Goal: Task Accomplishment & Management: Use online tool/utility

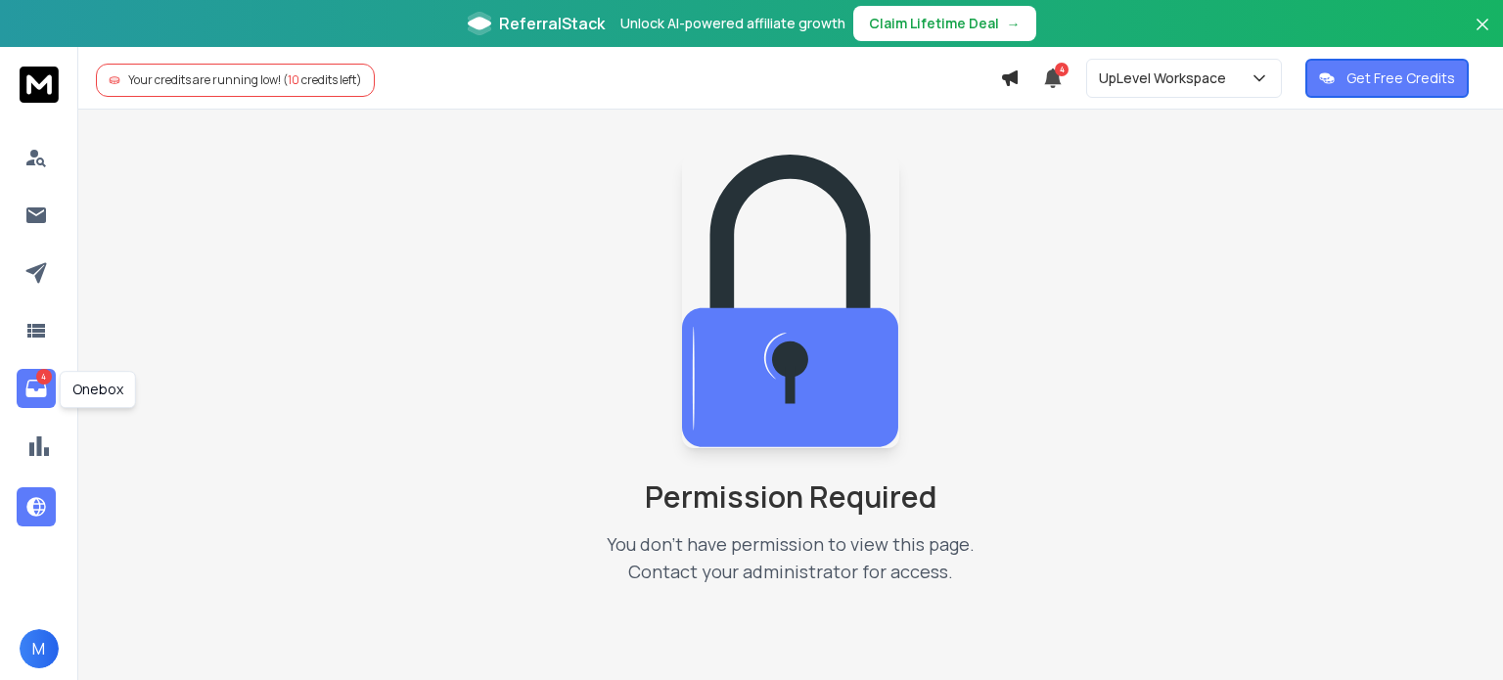
click at [40, 384] on p "4" at bounding box center [44, 377] width 16 height 16
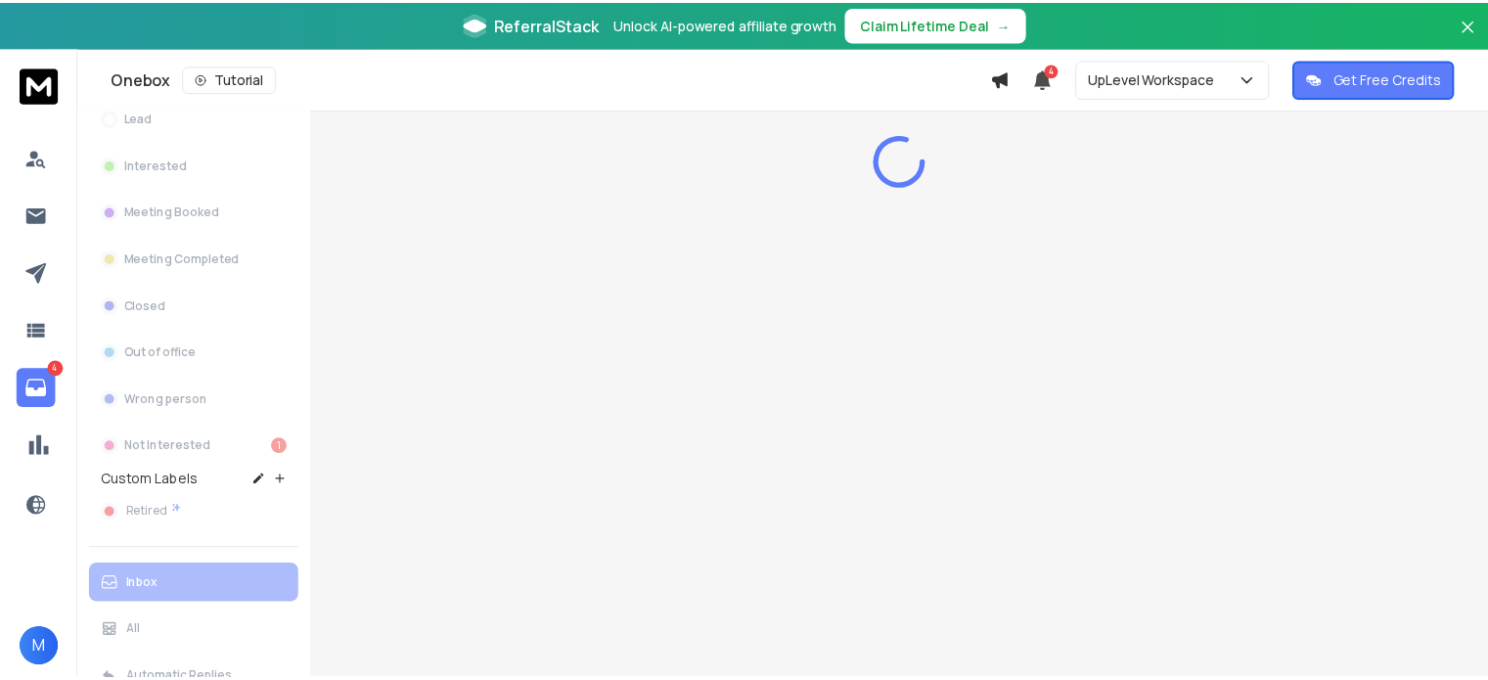
scroll to position [293, 0]
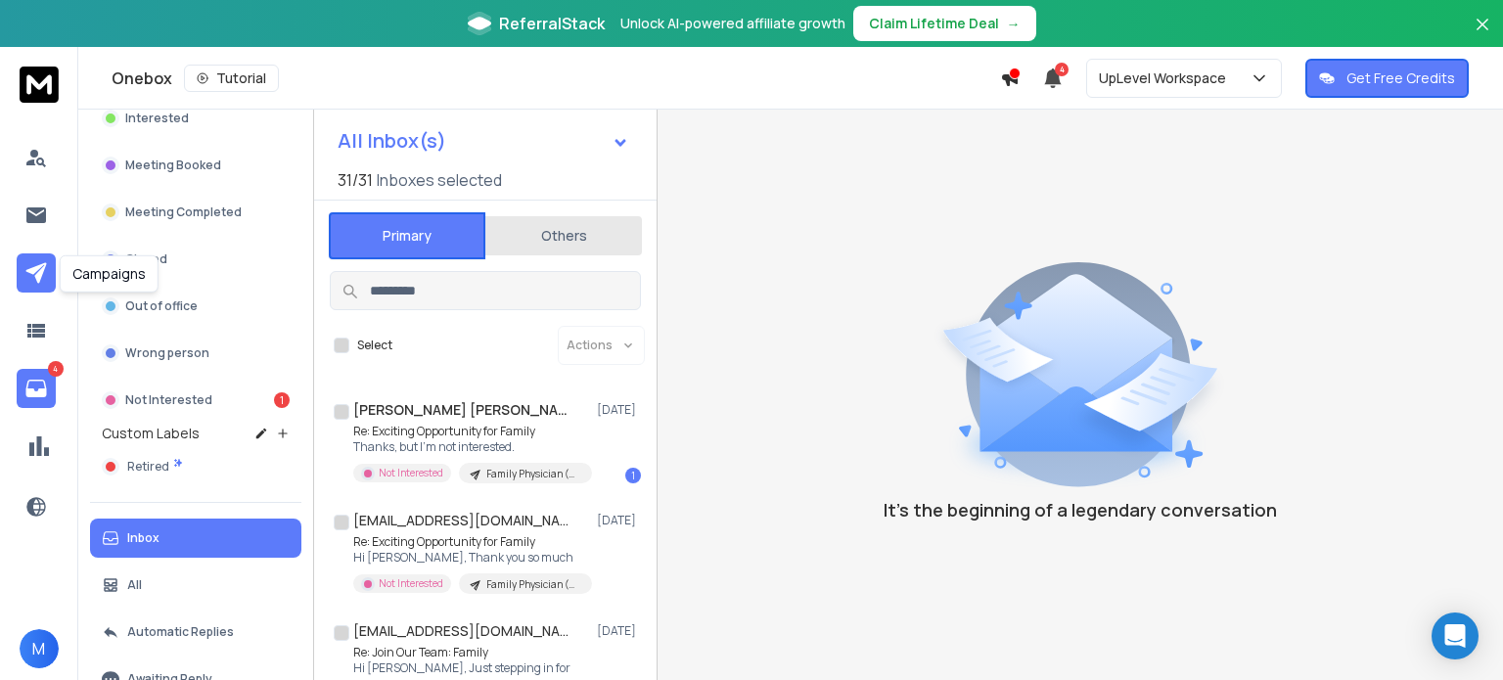
click at [32, 288] on link at bounding box center [36, 272] width 39 height 39
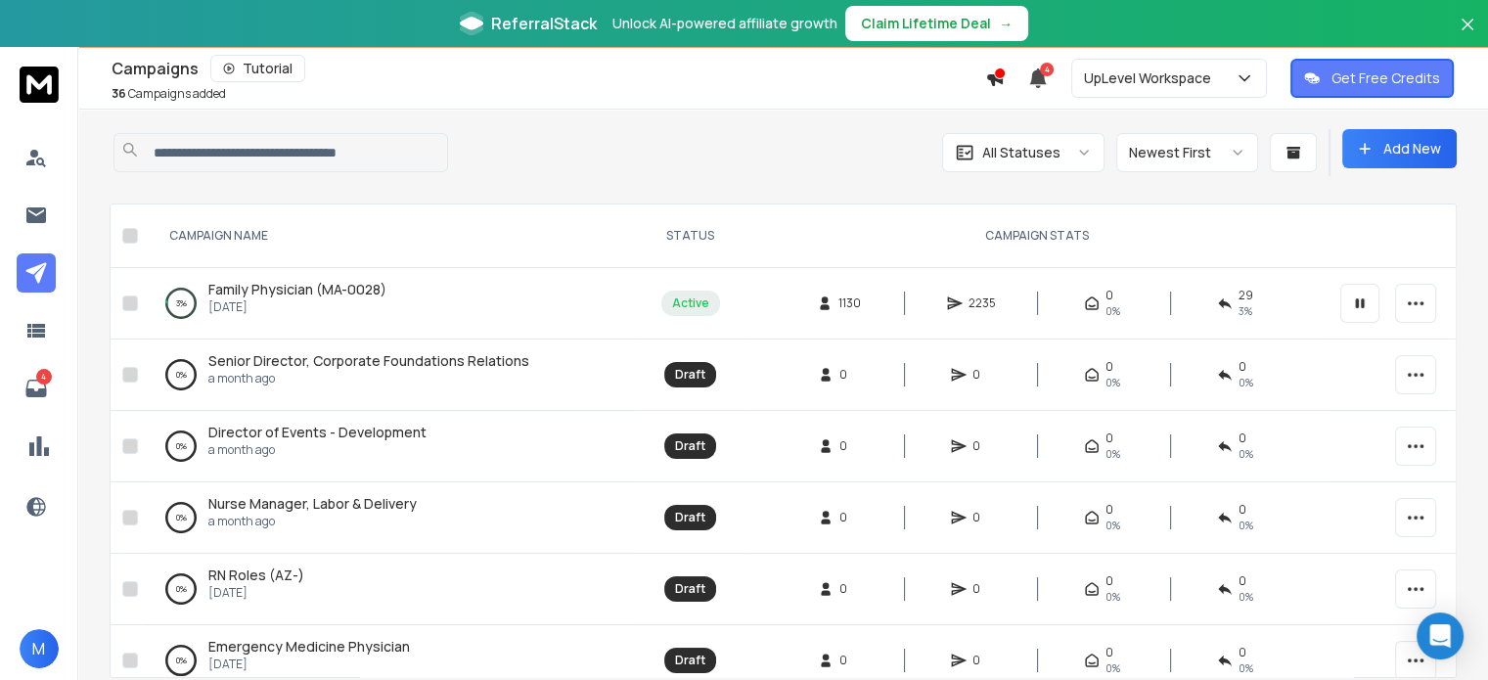
click at [1411, 144] on button "Add New" at bounding box center [1399, 148] width 114 height 39
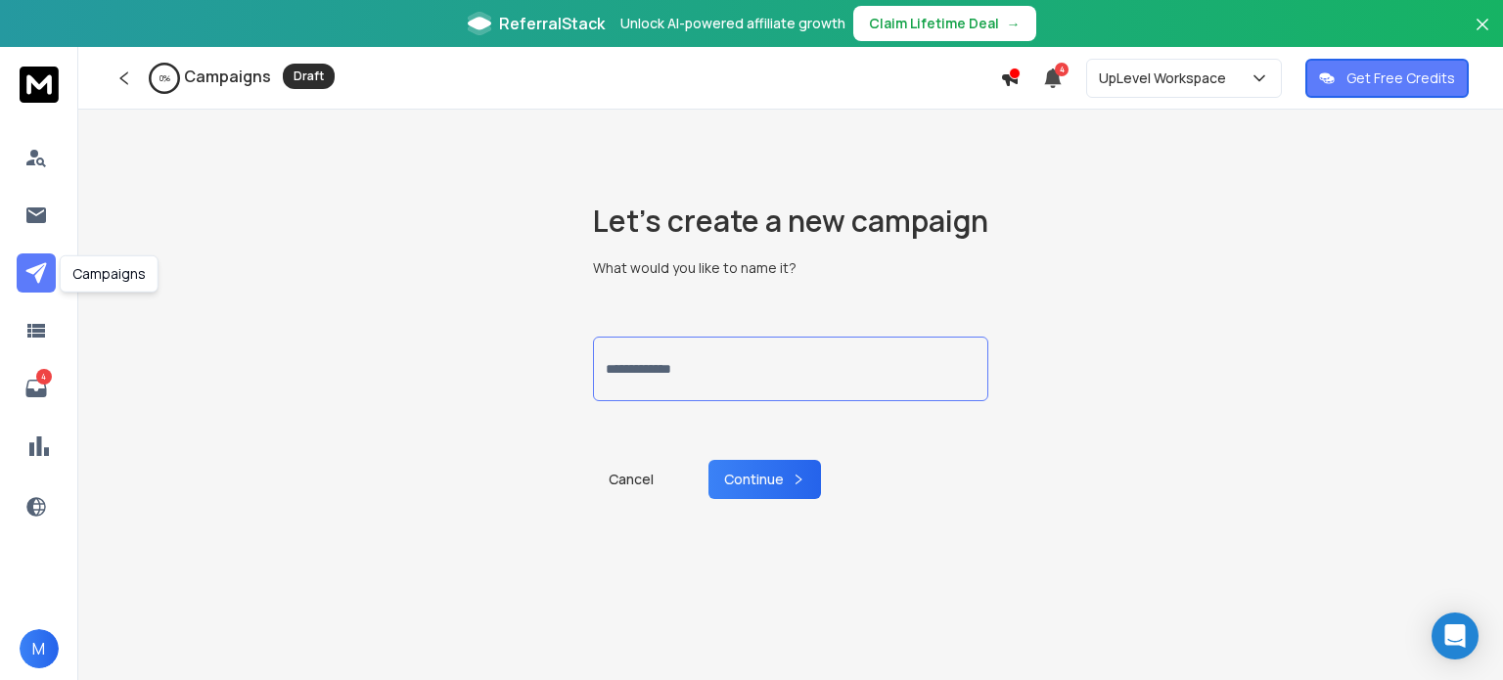
click at [36, 268] on icon at bounding box center [35, 273] width 21 height 21
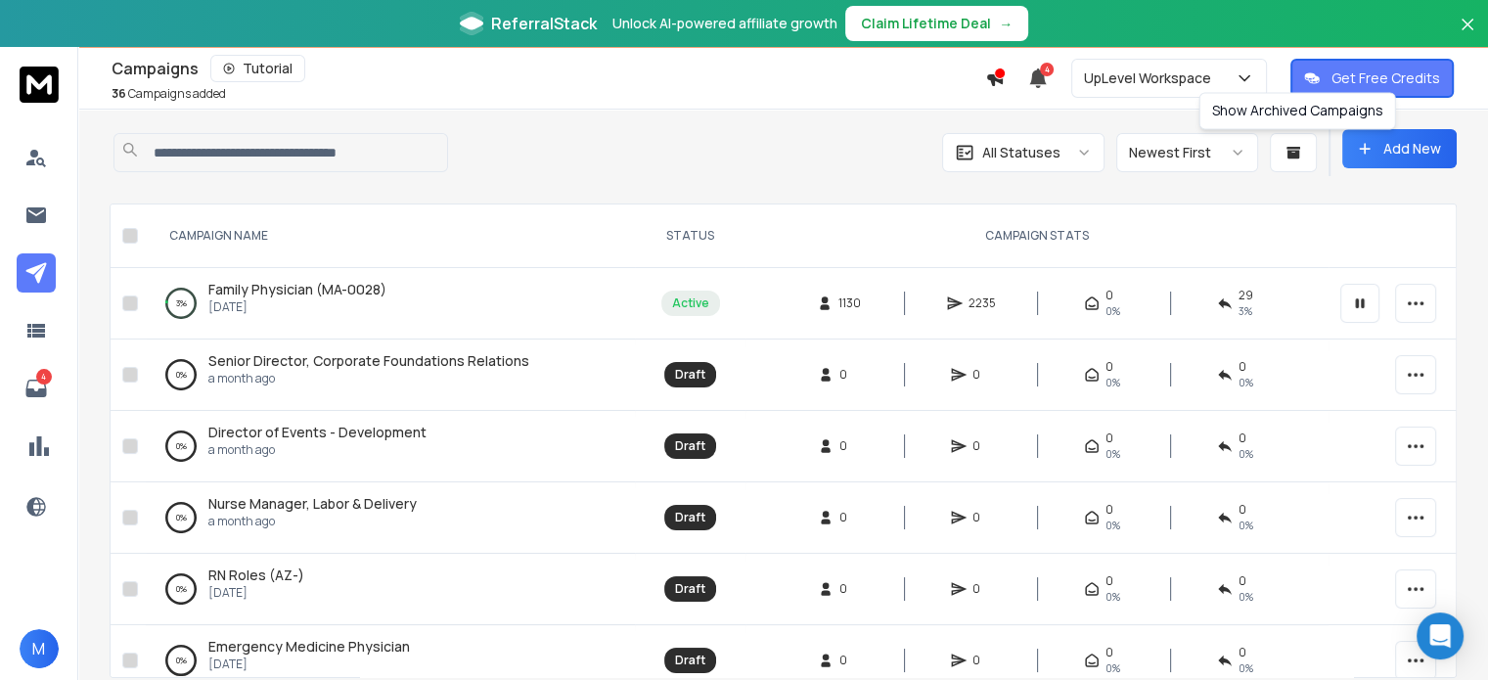
click at [1405, 141] on button "Add New" at bounding box center [1399, 148] width 114 height 39
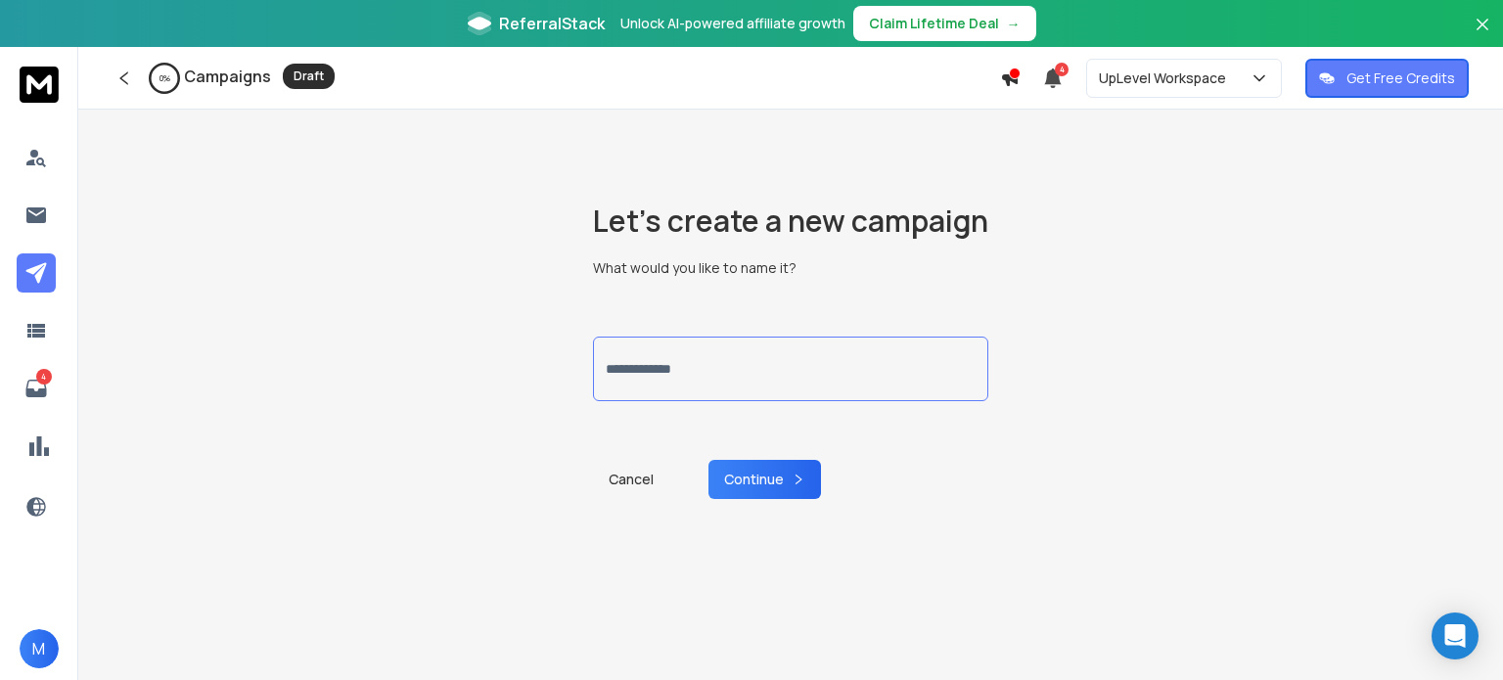
click at [640, 375] on input at bounding box center [790, 369] width 395 height 65
type input "*"
click at [701, 366] on input "**********" at bounding box center [790, 369] width 395 height 65
click at [767, 370] on input "**********" at bounding box center [790, 369] width 395 height 65
type input "**********"
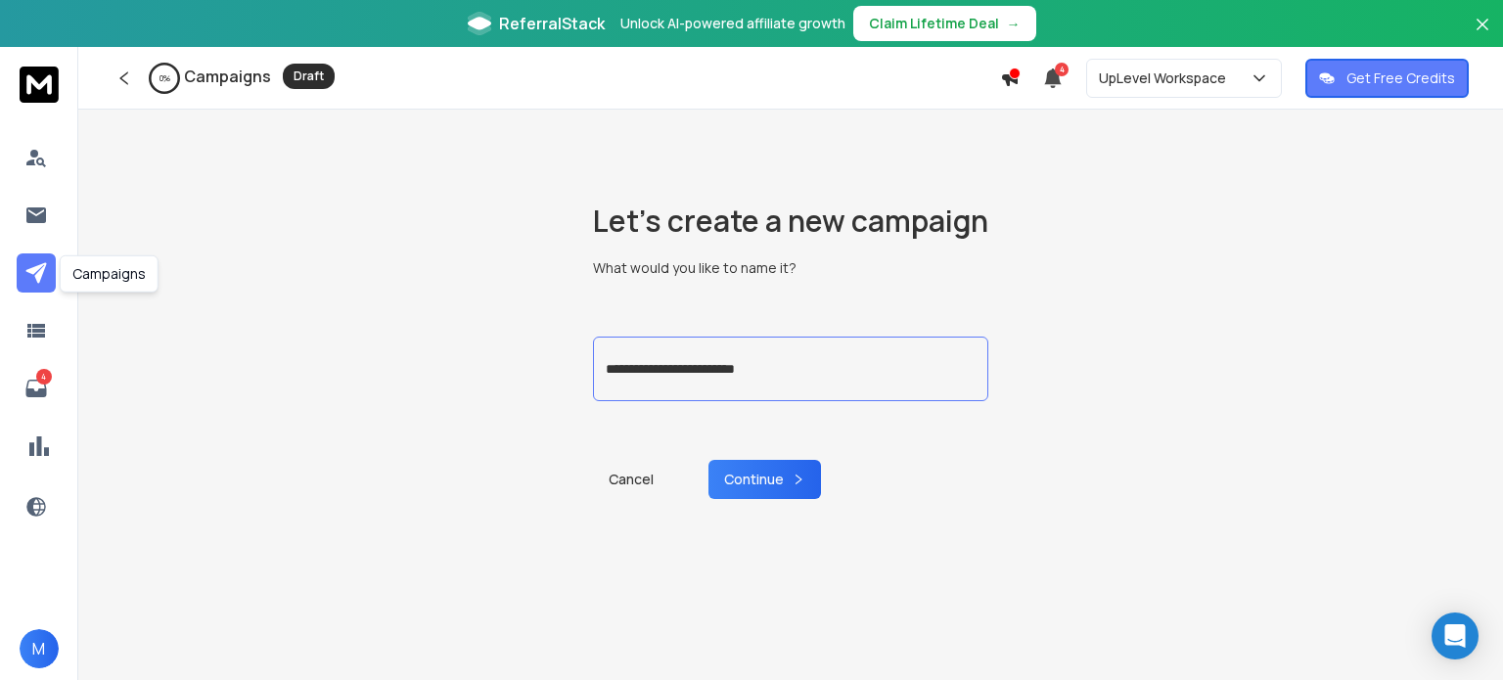
click at [36, 260] on link at bounding box center [36, 272] width 39 height 39
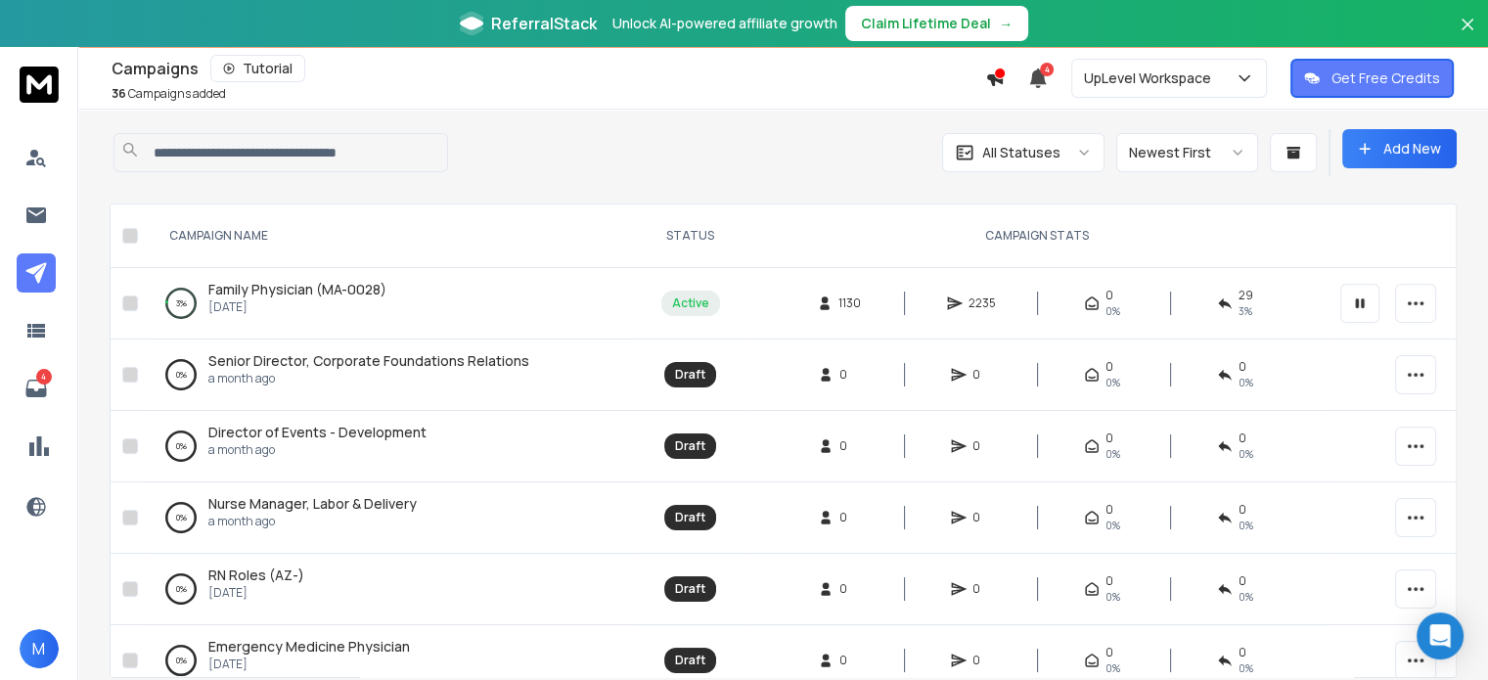
click at [1383, 158] on button "Add New" at bounding box center [1399, 148] width 114 height 39
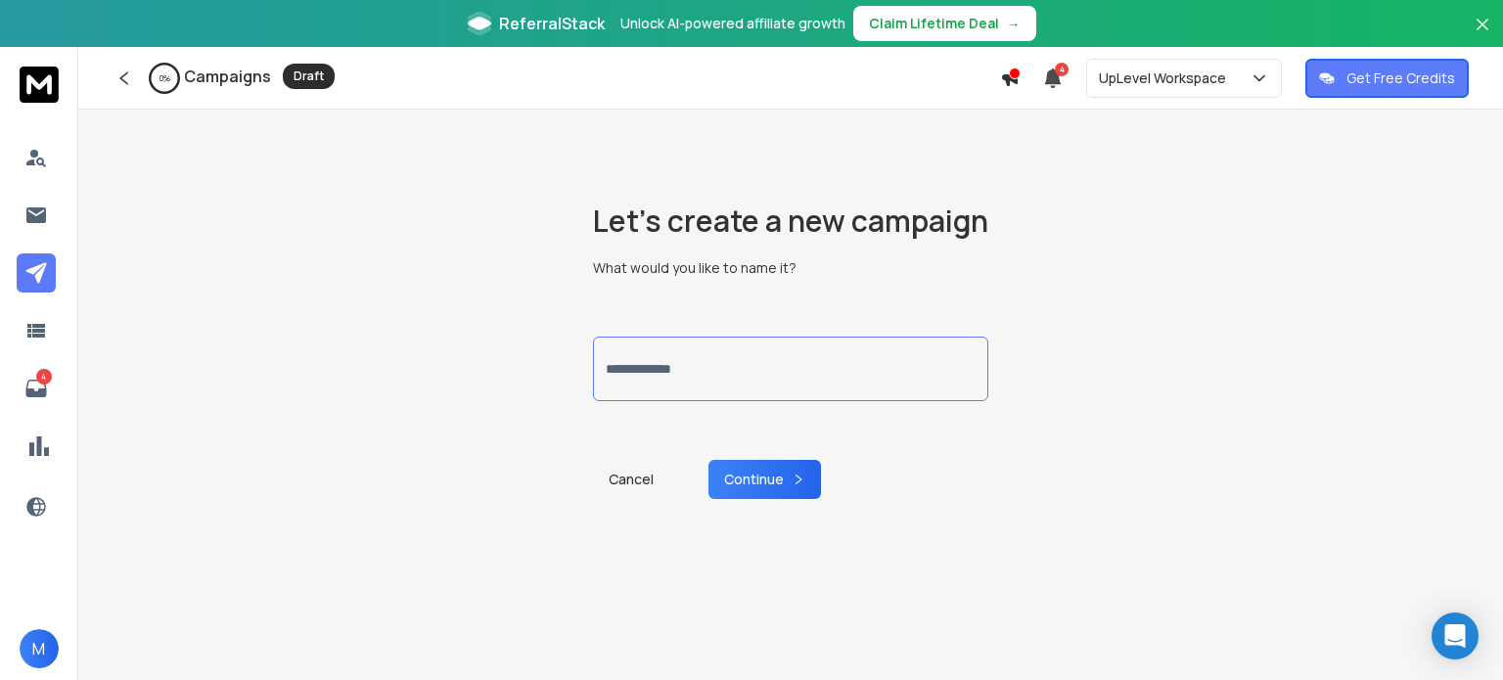
click at [717, 357] on input at bounding box center [790, 369] width 395 height 65
type input "**********"
click at [708, 460] on button "Continue" at bounding box center [764, 479] width 112 height 39
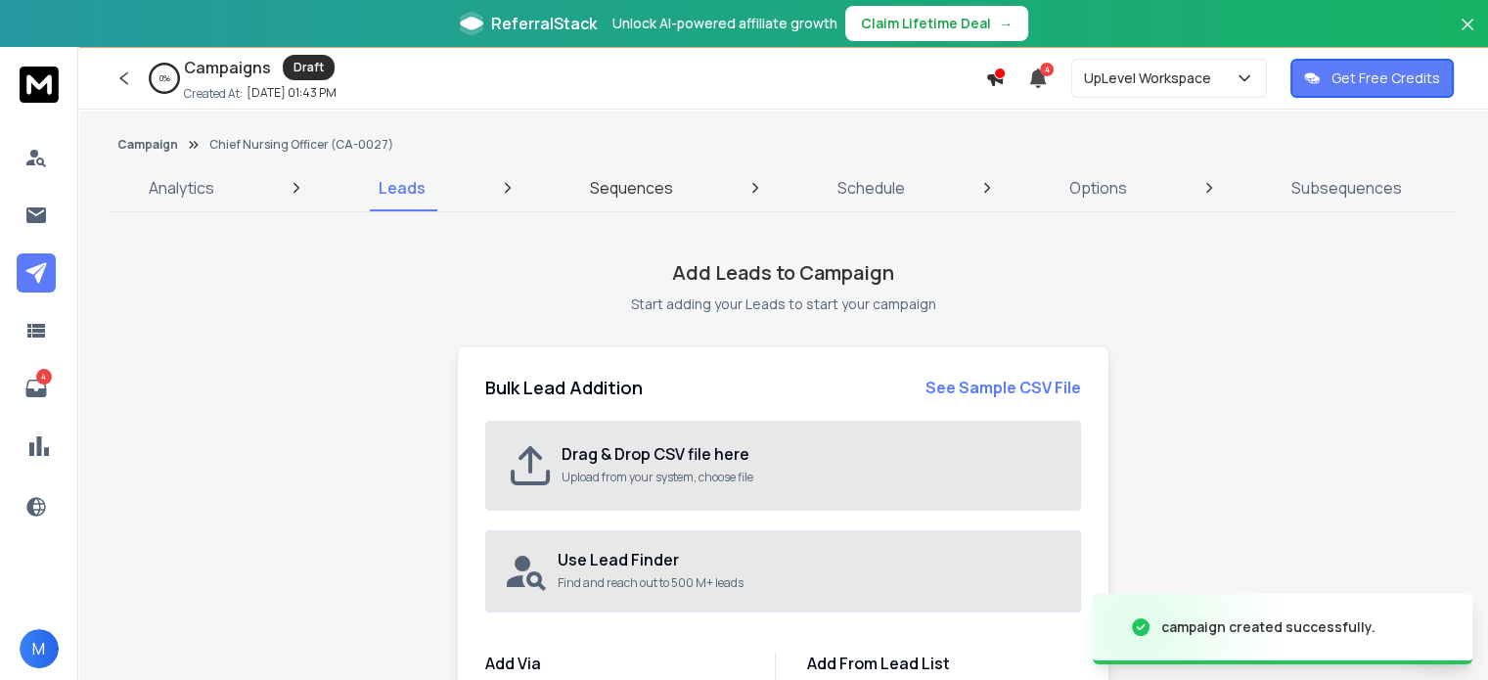
click at [608, 178] on p "Sequences" at bounding box center [631, 187] width 83 height 23
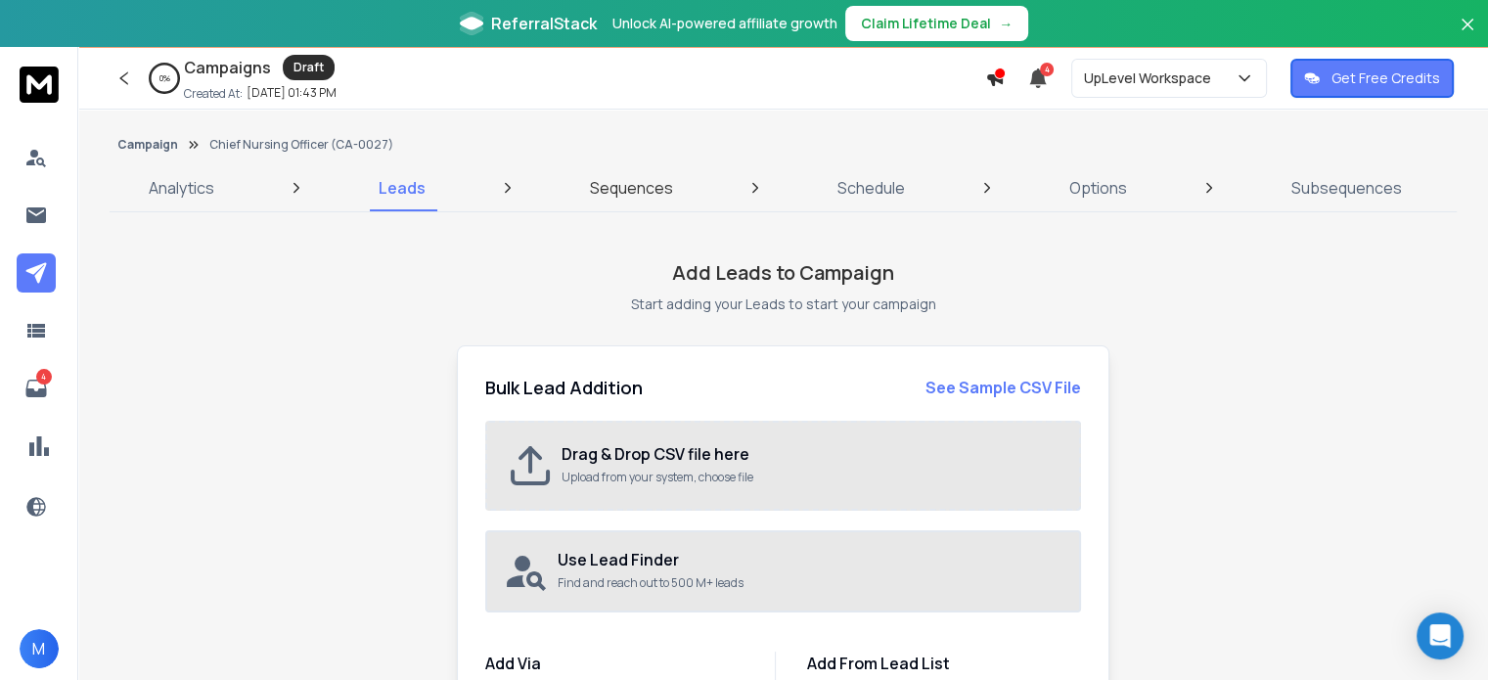
click at [611, 188] on p "Sequences" at bounding box center [631, 187] width 83 height 23
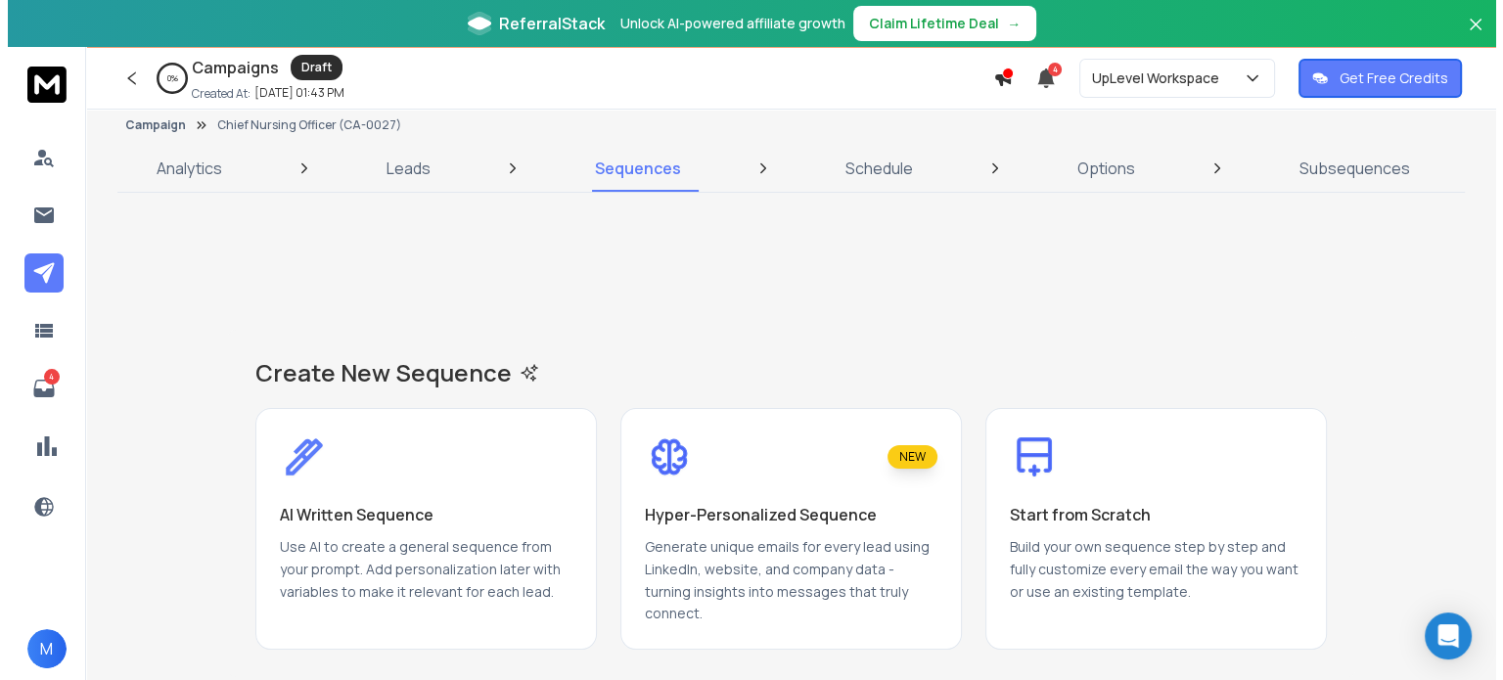
scroll to position [21, 0]
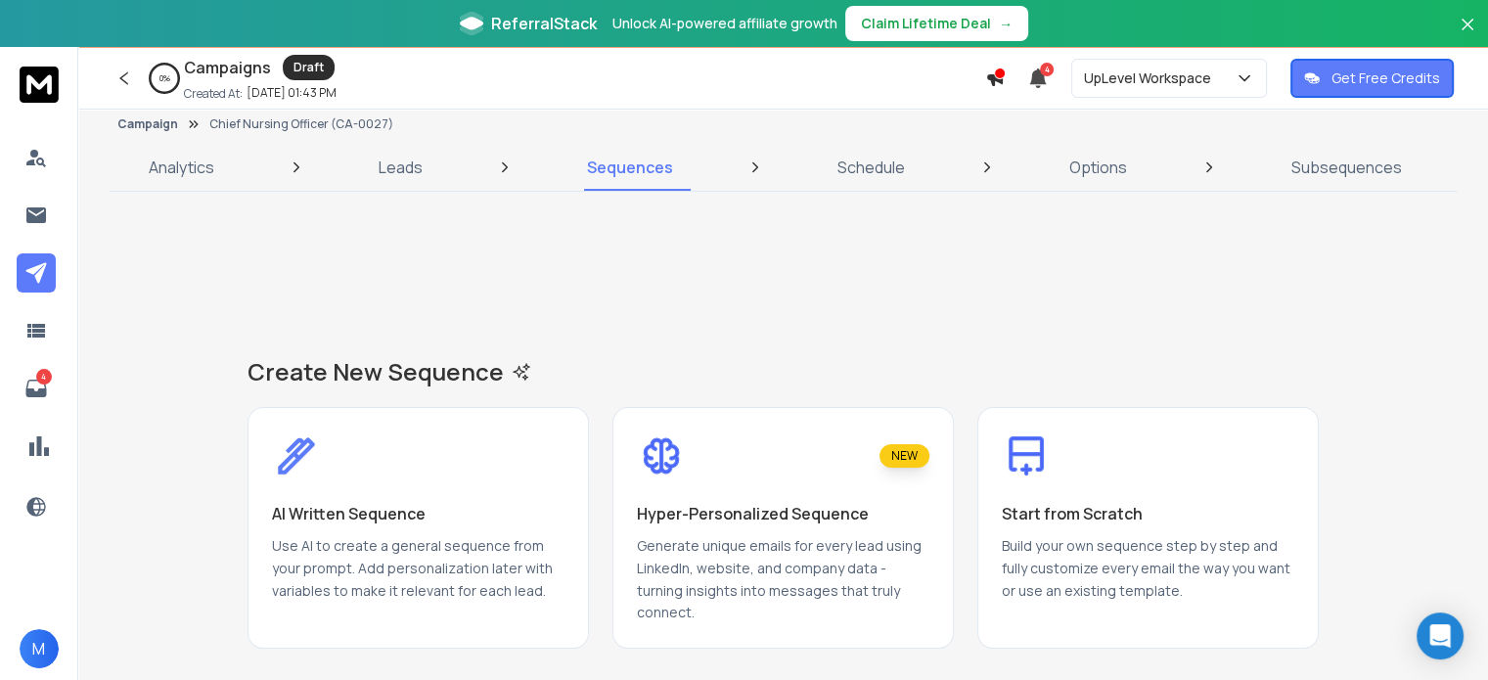
click at [411, 547] on p "Use AI to create a general sequence from your prompt. Add personalization later…" at bounding box center [418, 579] width 292 height 89
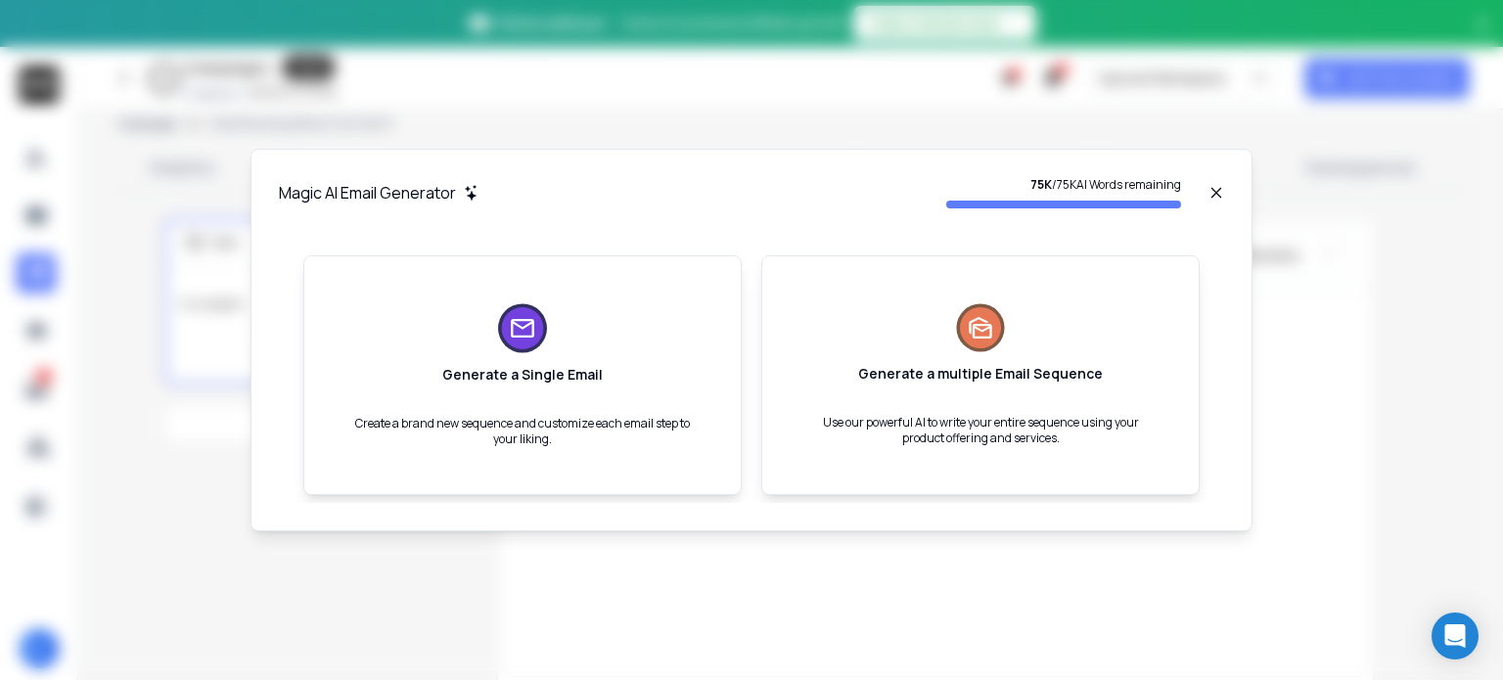
click at [968, 355] on div "Generate a multiple Email Sequence" at bounding box center [980, 343] width 342 height 80
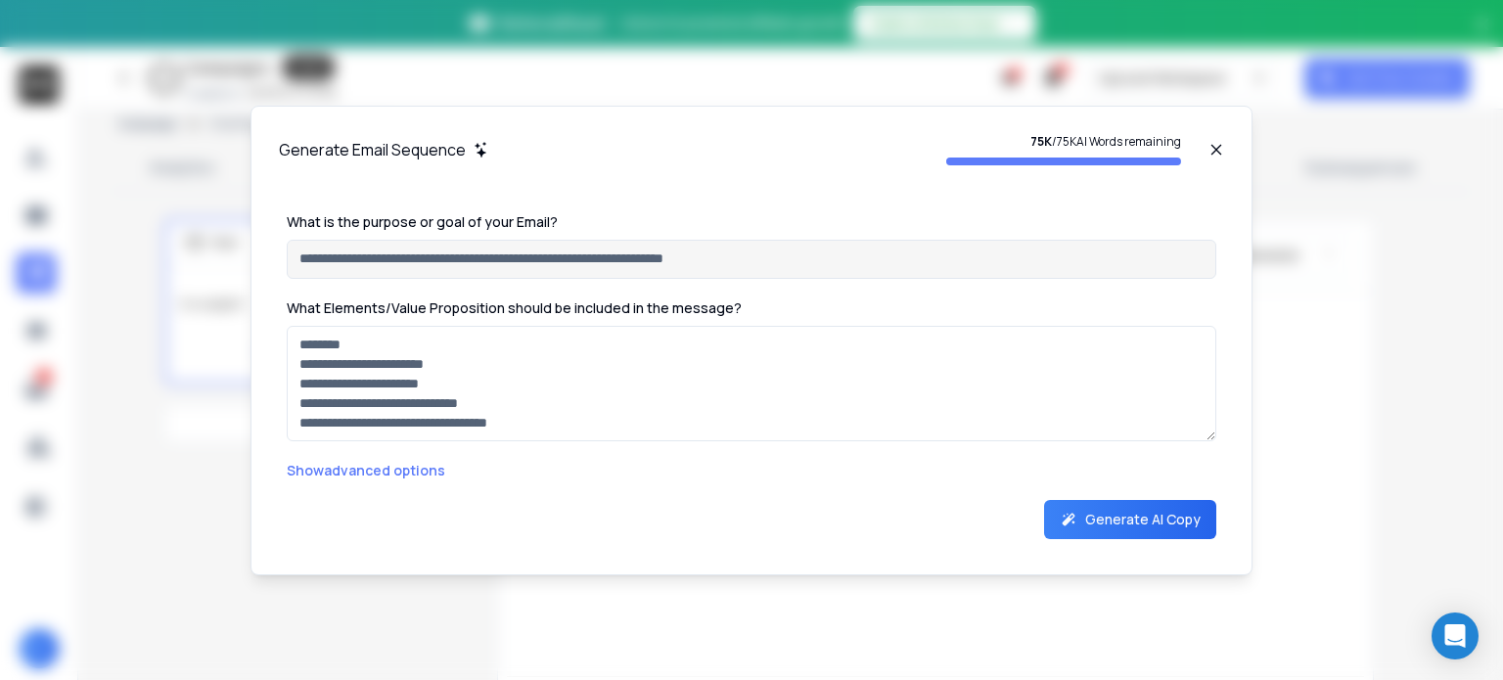
click at [393, 466] on p "Show advanced options" at bounding box center [751, 471] width 929 height 20
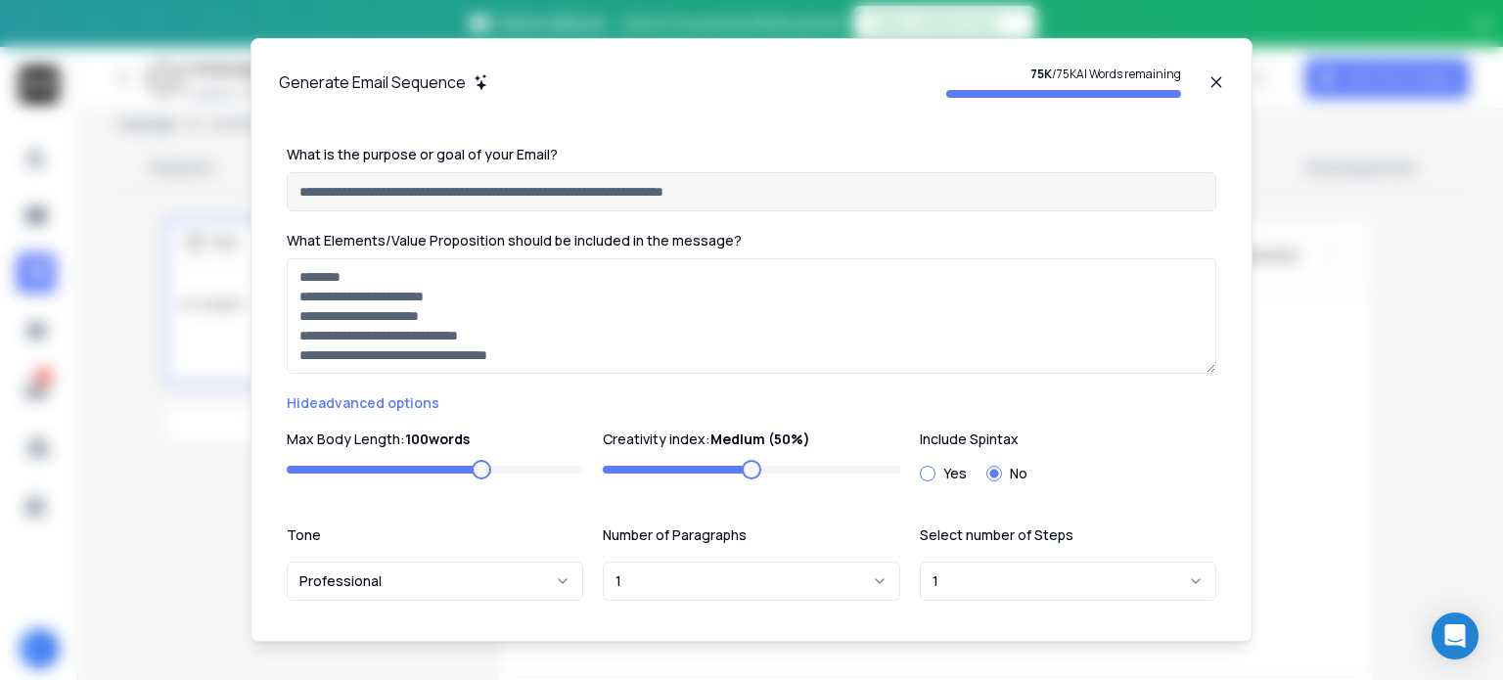
drag, startPoint x: 1225, startPoint y: 324, endPoint x: 1228, endPoint y: 336, distance: 12.1
click at [1228, 336] on div "**********" at bounding box center [751, 340] width 1002 height 604
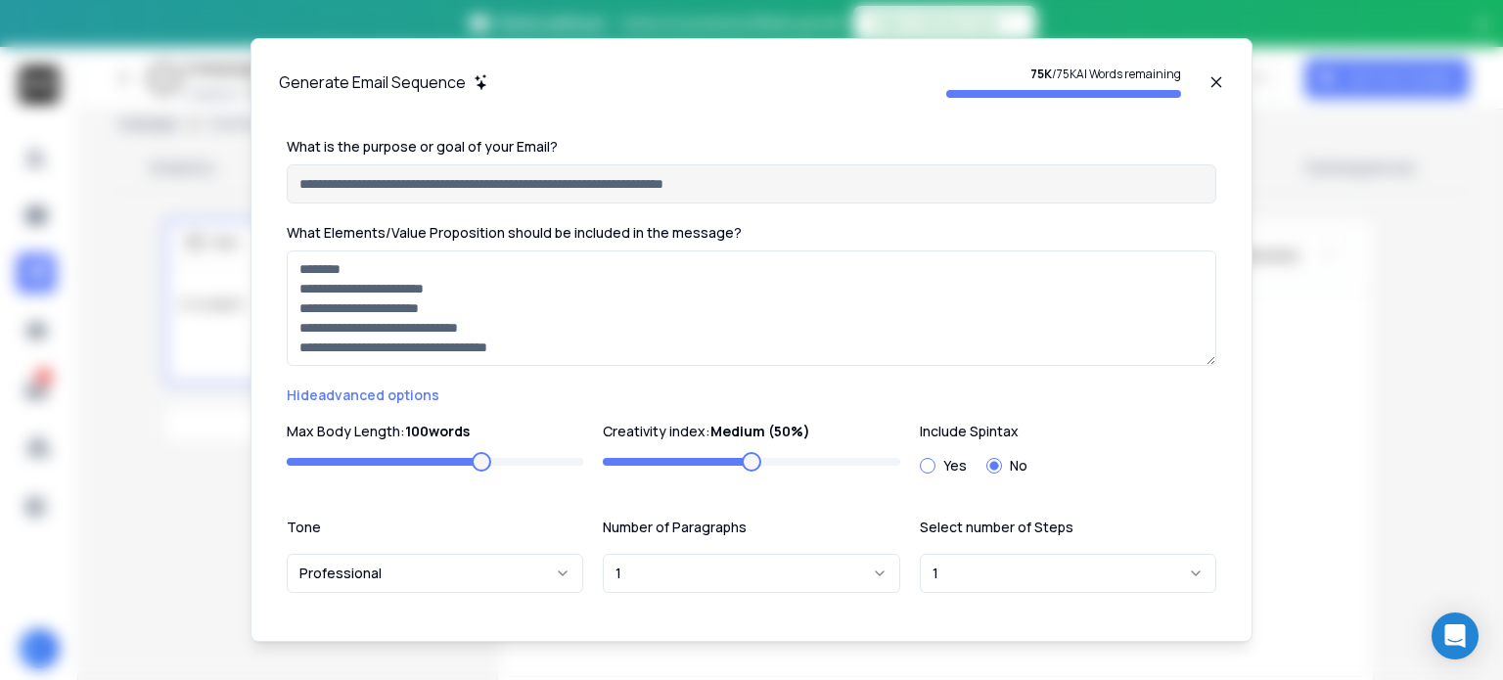
scroll to position [0, 0]
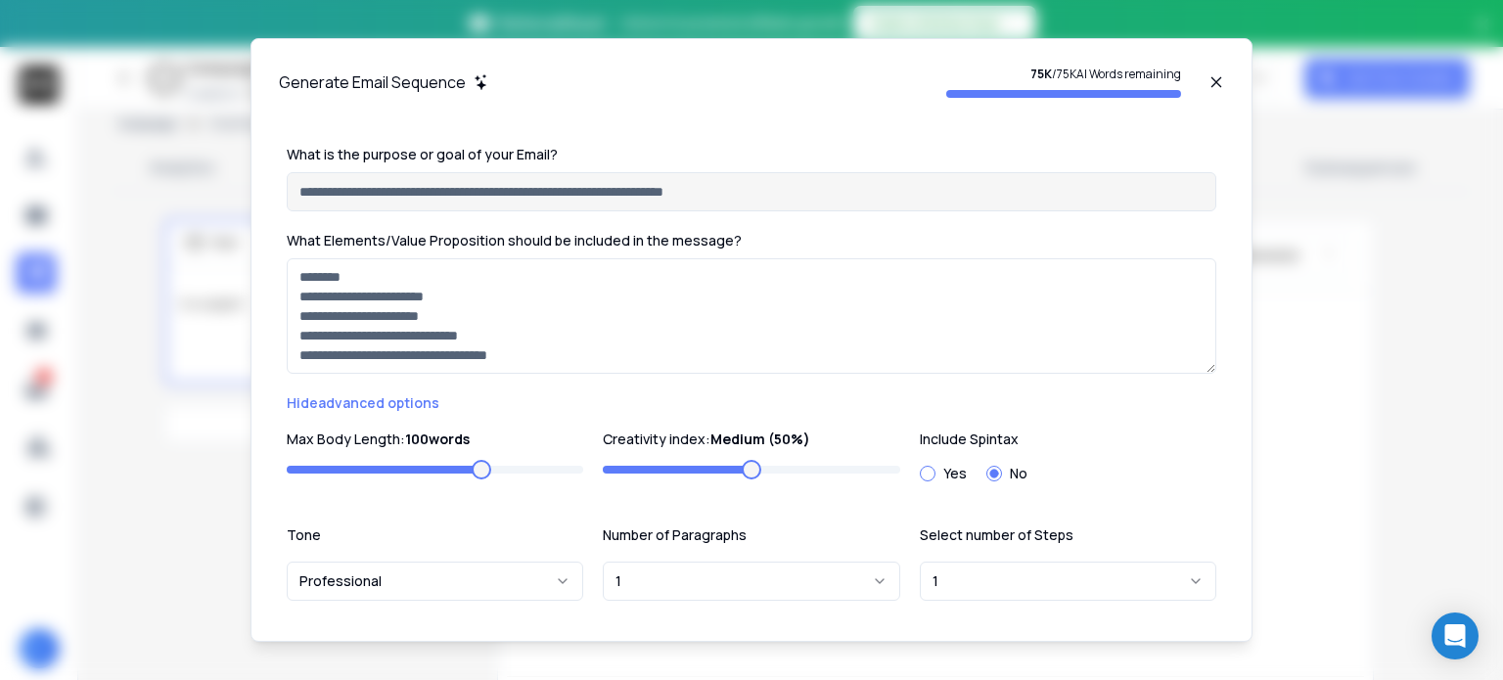
click at [602, 332] on textarea at bounding box center [751, 315] width 929 height 115
click at [819, 472] on span at bounding box center [821, 470] width 20 height 20
click at [923, 472] on button "Yes" at bounding box center [928, 474] width 16 height 16
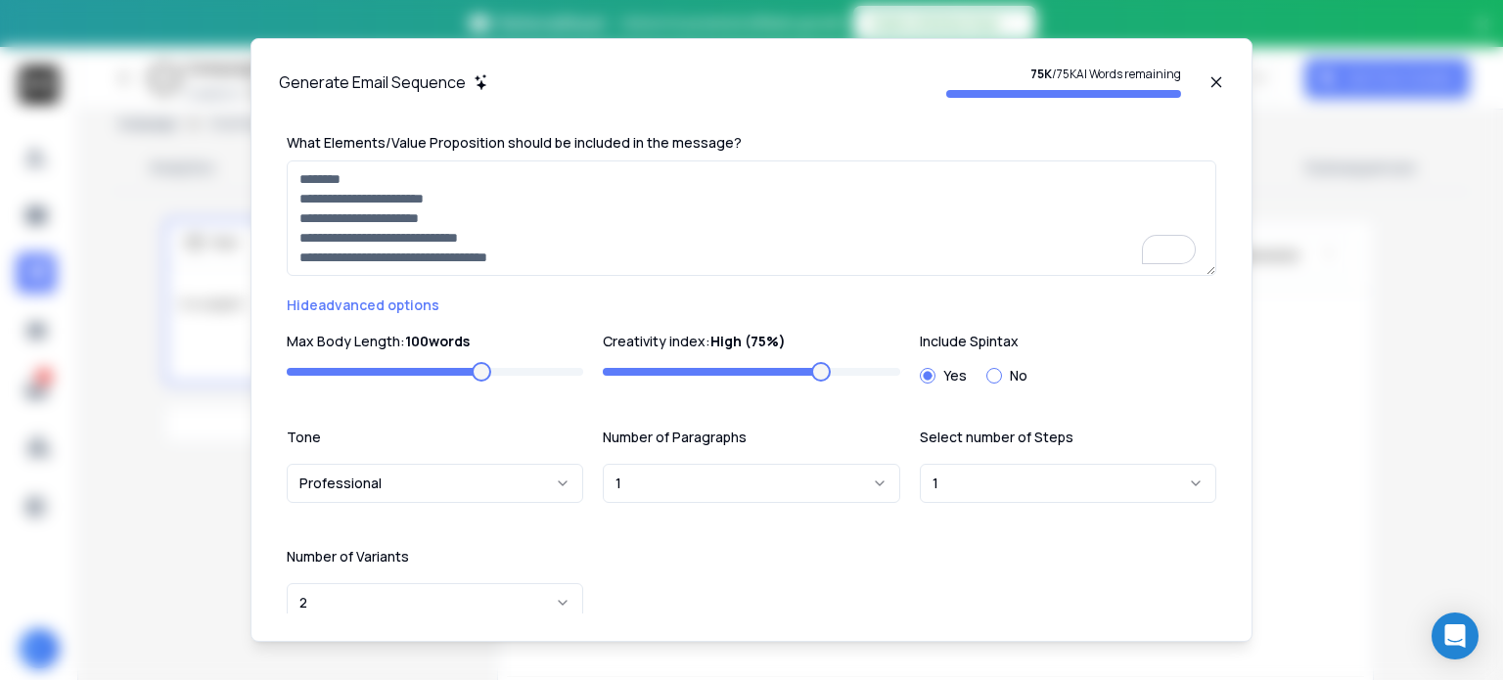
click at [1123, 486] on button "1" at bounding box center [1068, 483] width 296 height 39
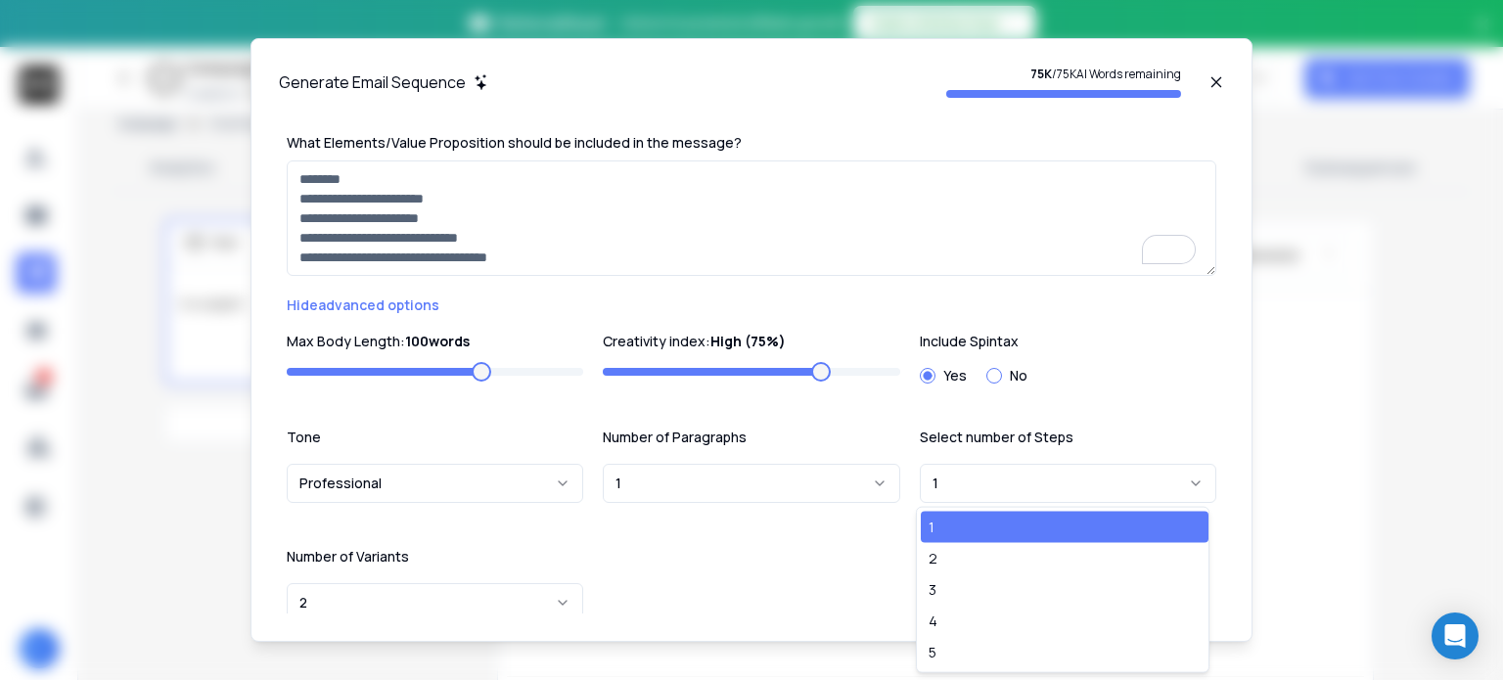
select select "*"
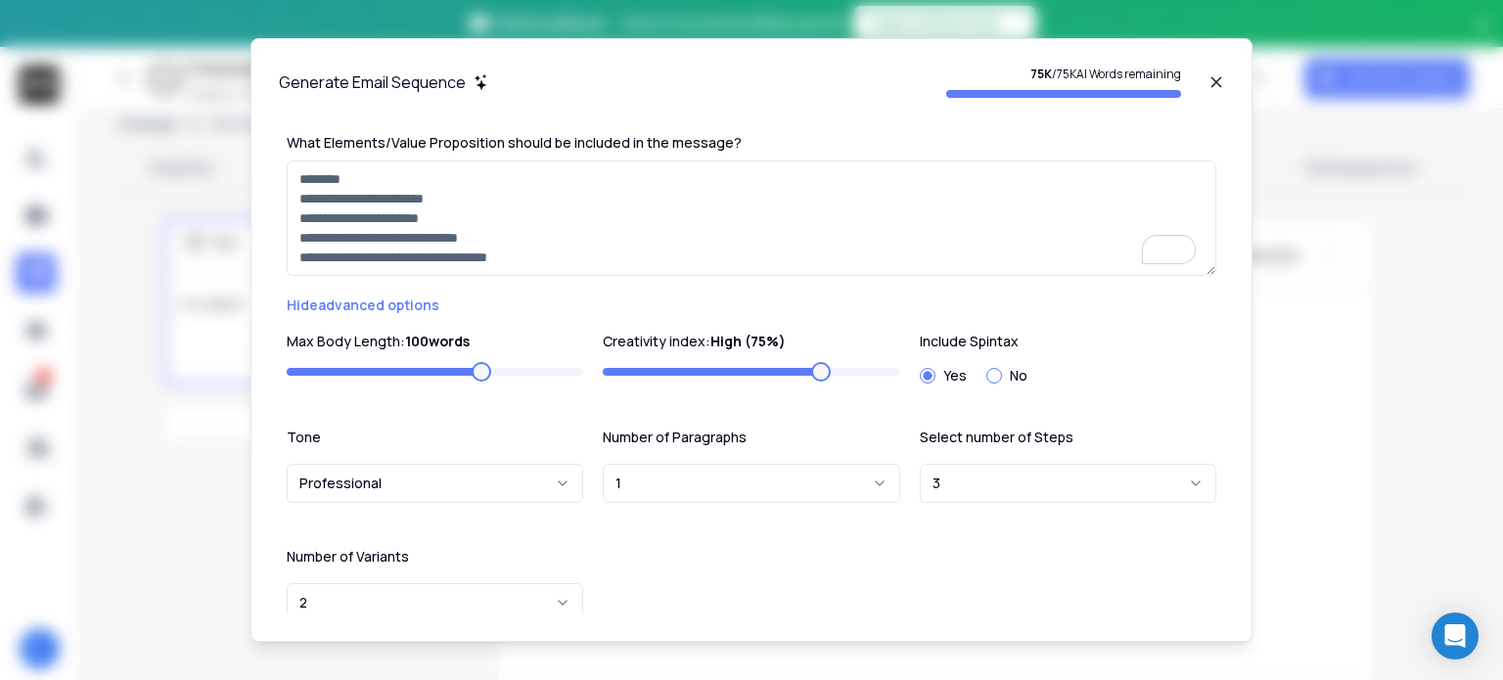
click at [784, 488] on button "1" at bounding box center [751, 483] width 296 height 39
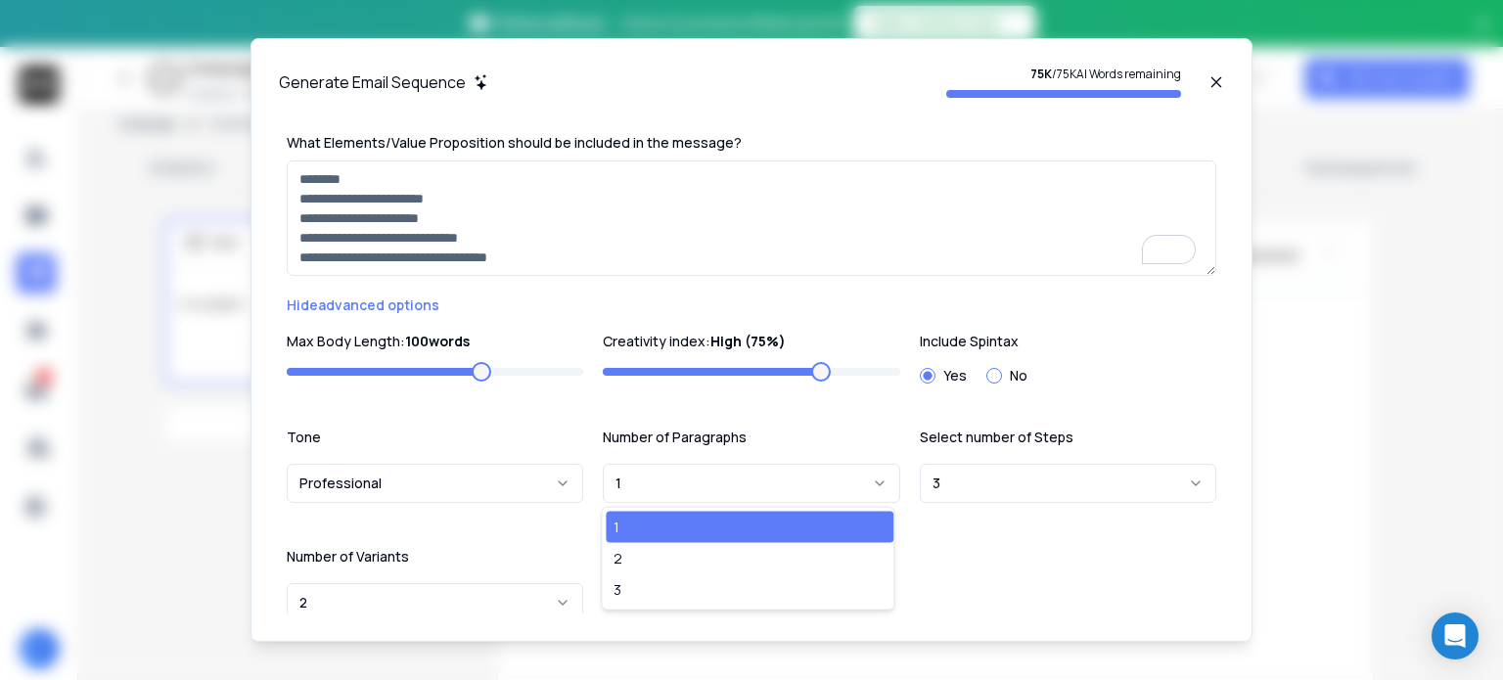
select select "*"
drag, startPoint x: 764, startPoint y: 591, endPoint x: 433, endPoint y: 505, distance: 341.7
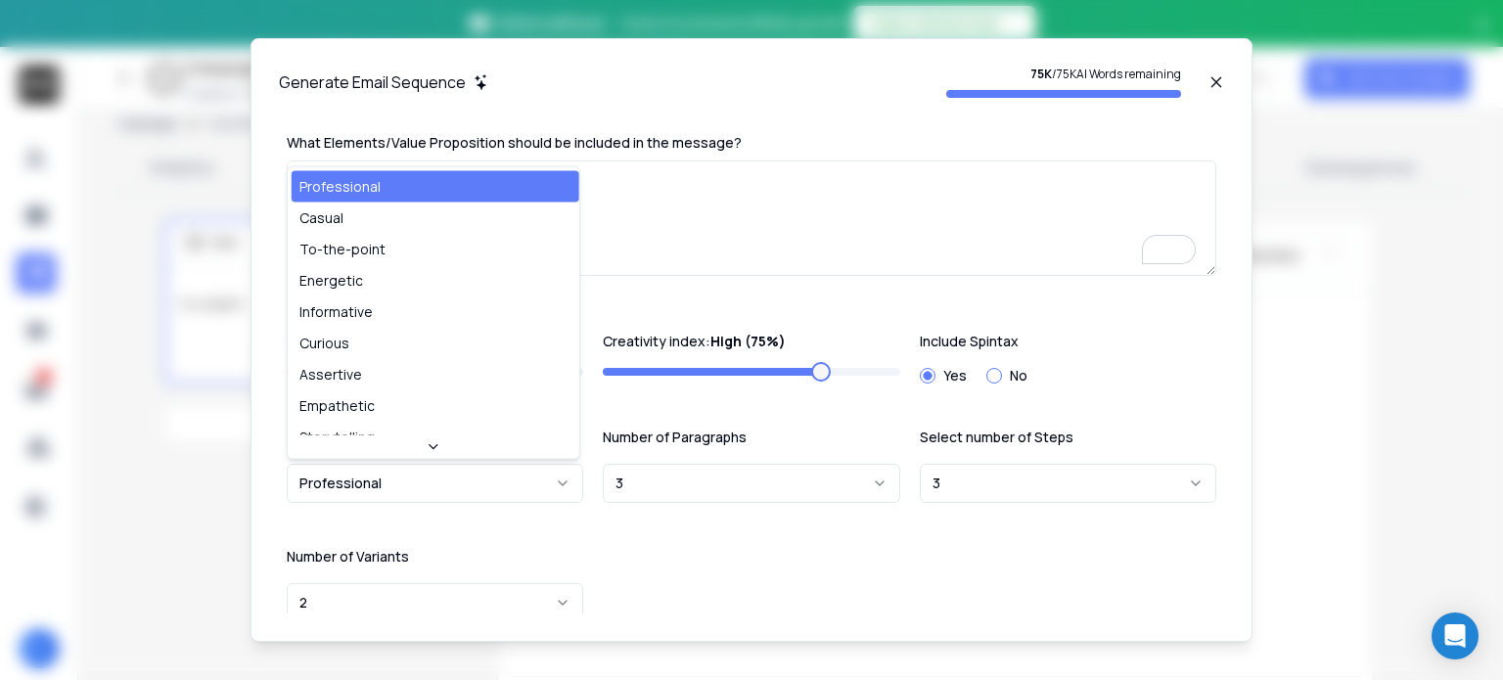
click at [347, 474] on button "Professional" at bounding box center [435, 483] width 296 height 39
select select "******"
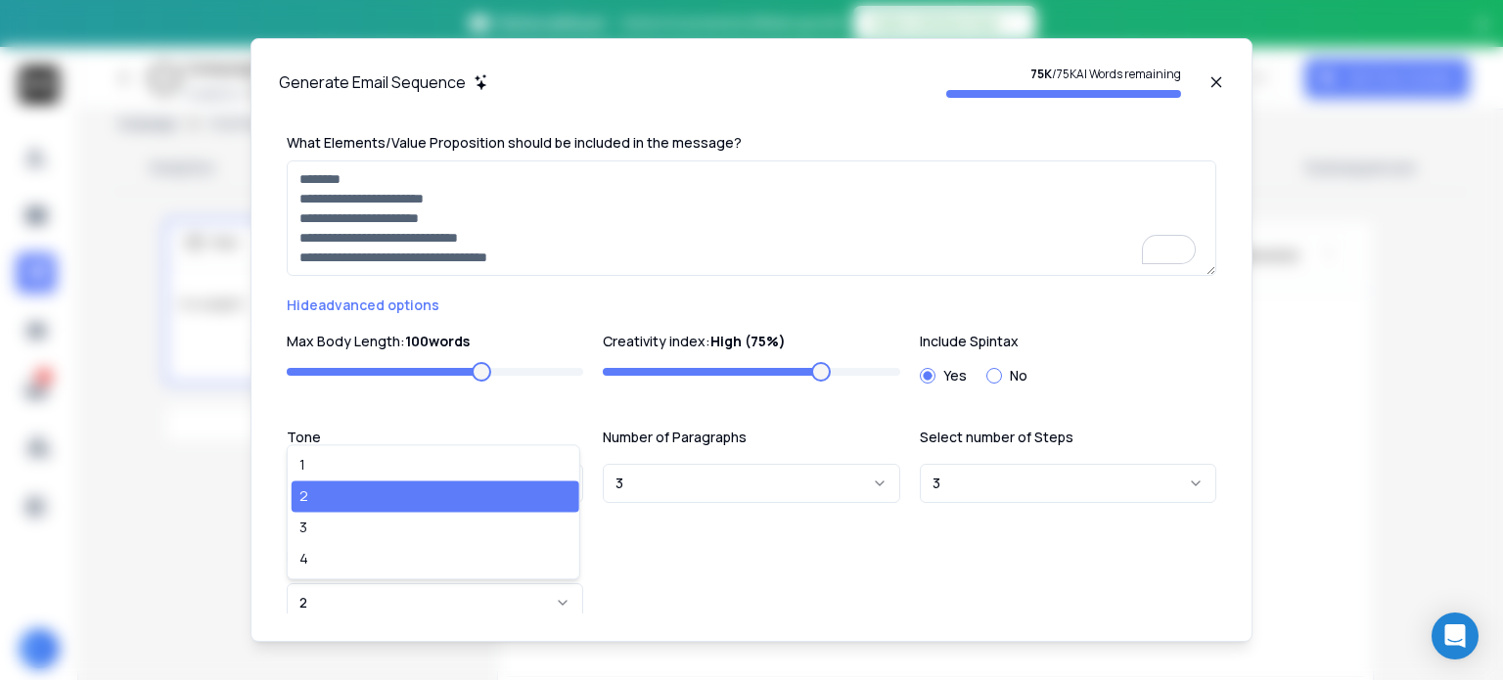
click at [355, 610] on button "2" at bounding box center [435, 602] width 296 height 39
select select "*"
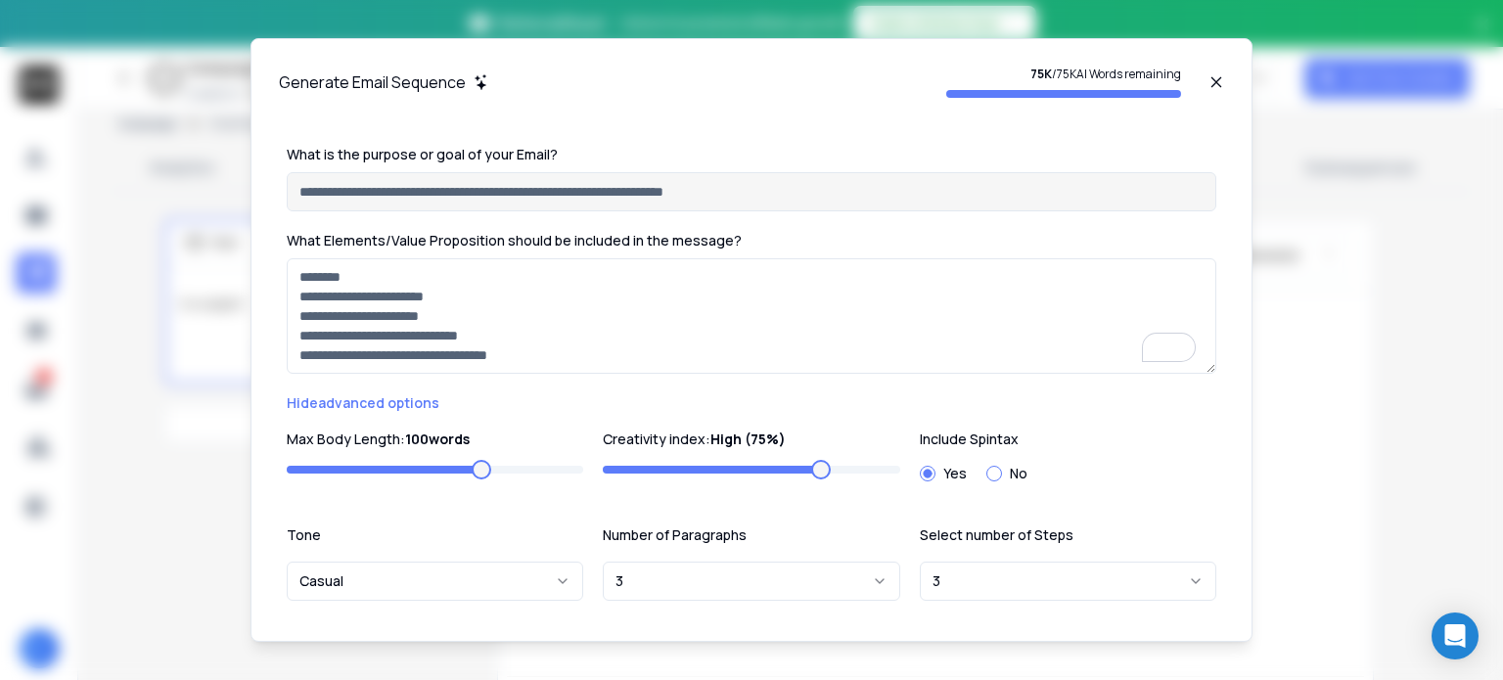
scroll to position [139, 0]
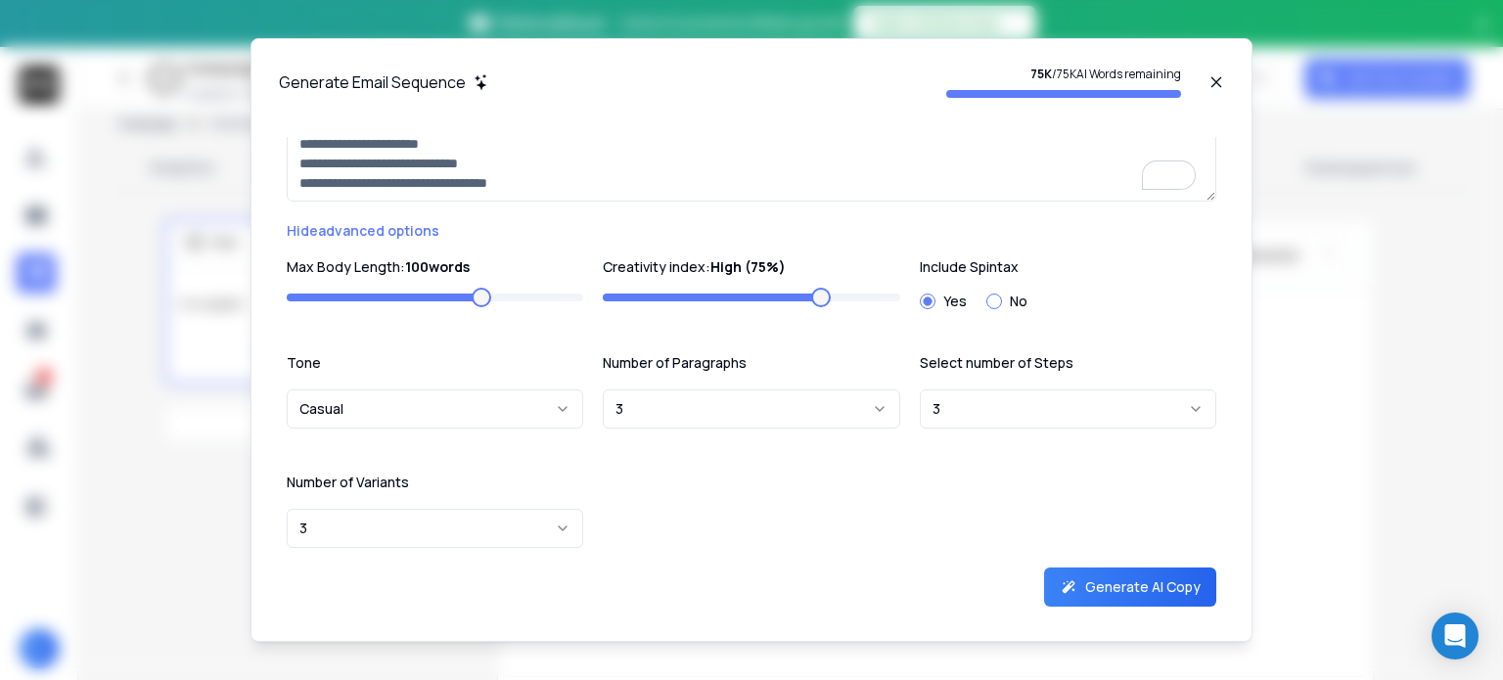
click at [1218, 69] on div "75K / 75K AI Words remaining" at bounding box center [1085, 82] width 278 height 31
click at [1218, 80] on icon at bounding box center [1216, 82] width 11 height 11
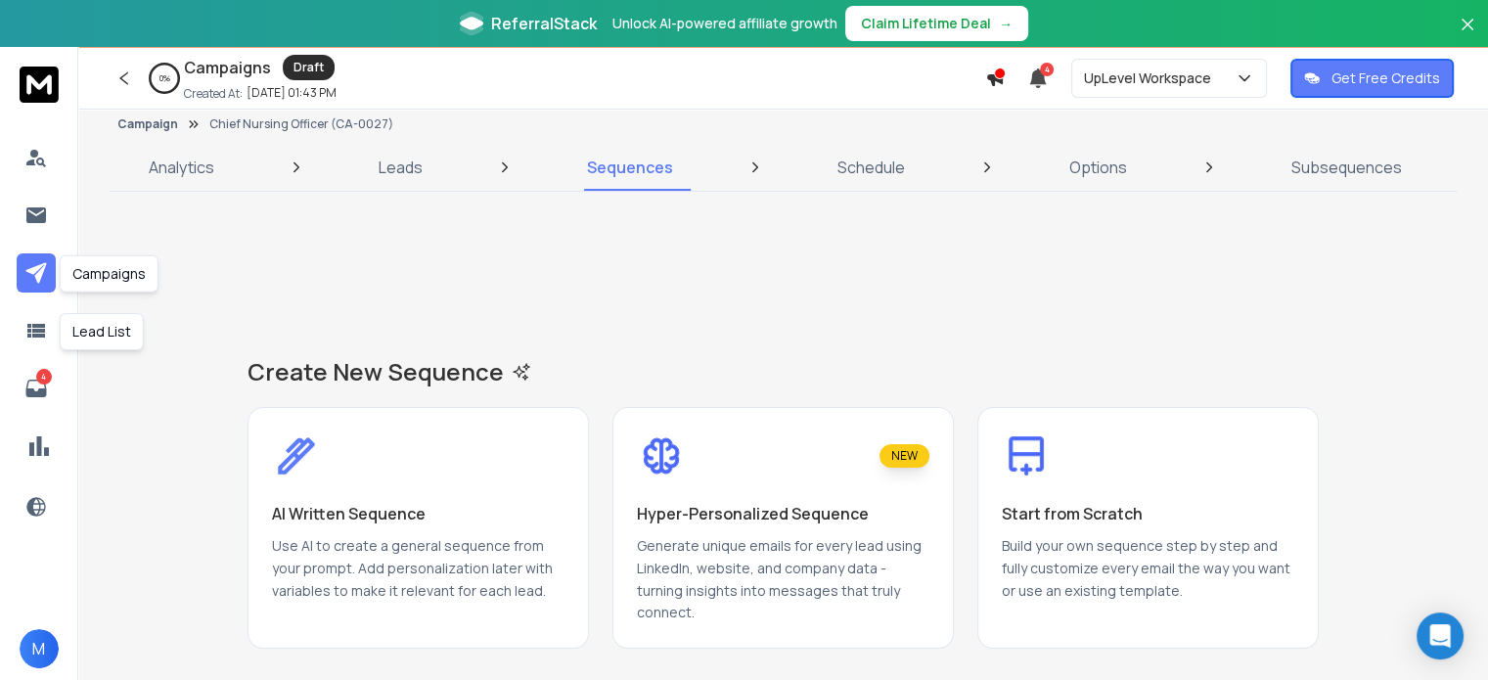
click at [43, 263] on icon at bounding box center [35, 272] width 23 height 23
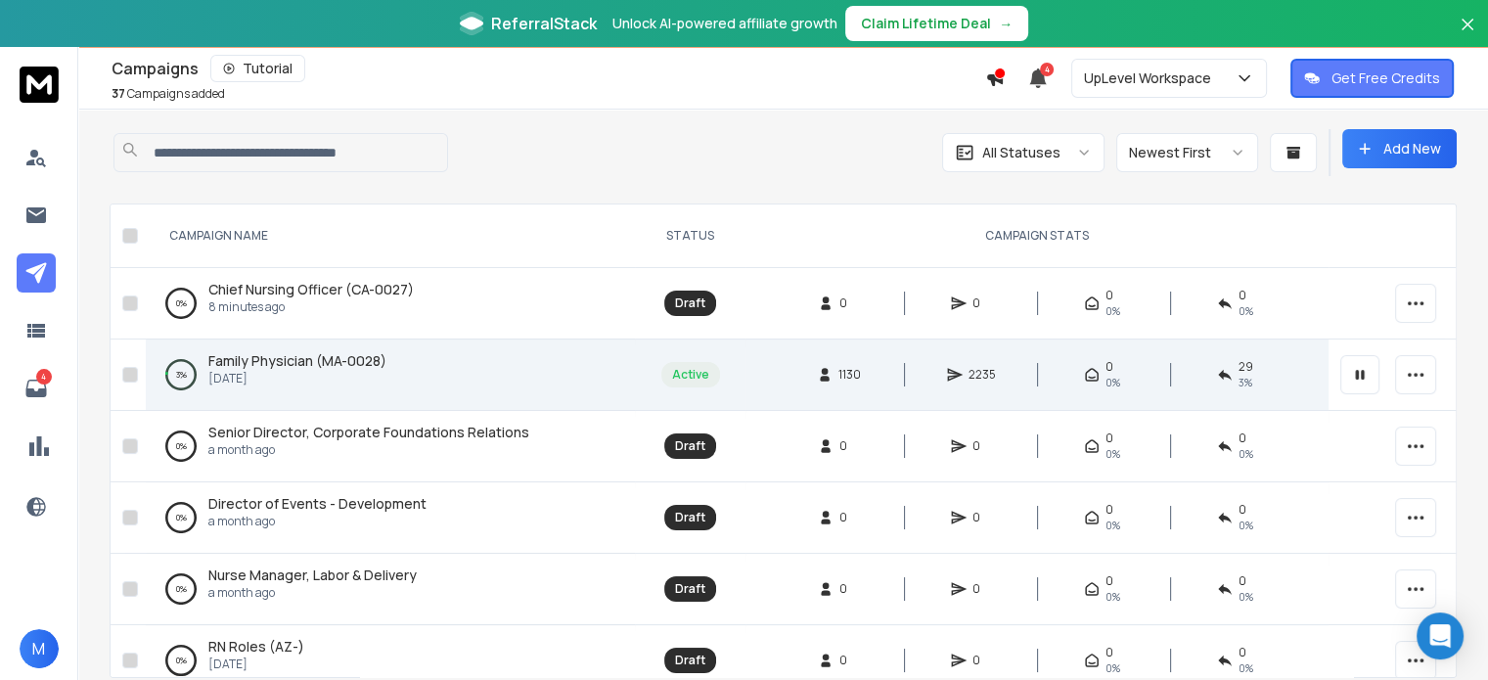
click at [325, 365] on span "Family Physician (MA-0028)" at bounding box center [297, 360] width 178 height 19
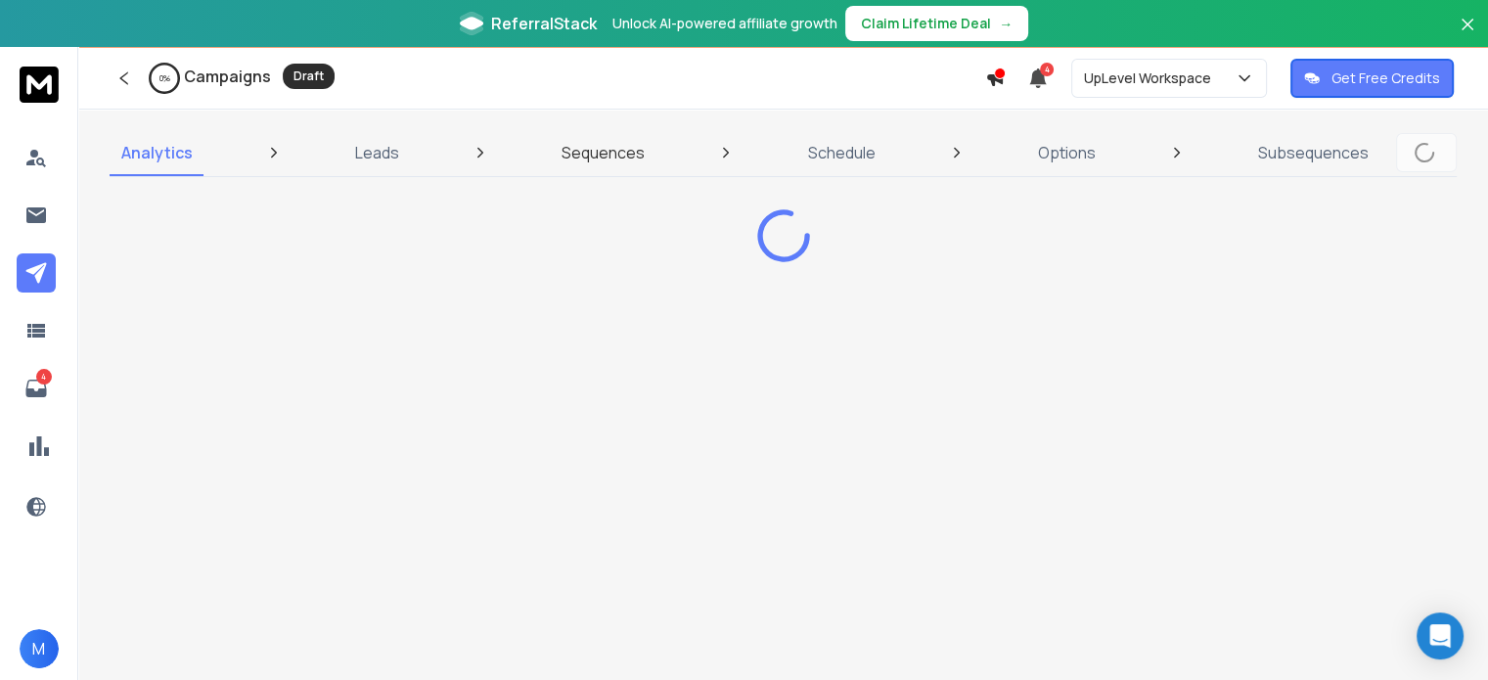
click at [592, 148] on p "Sequences" at bounding box center [603, 152] width 83 height 23
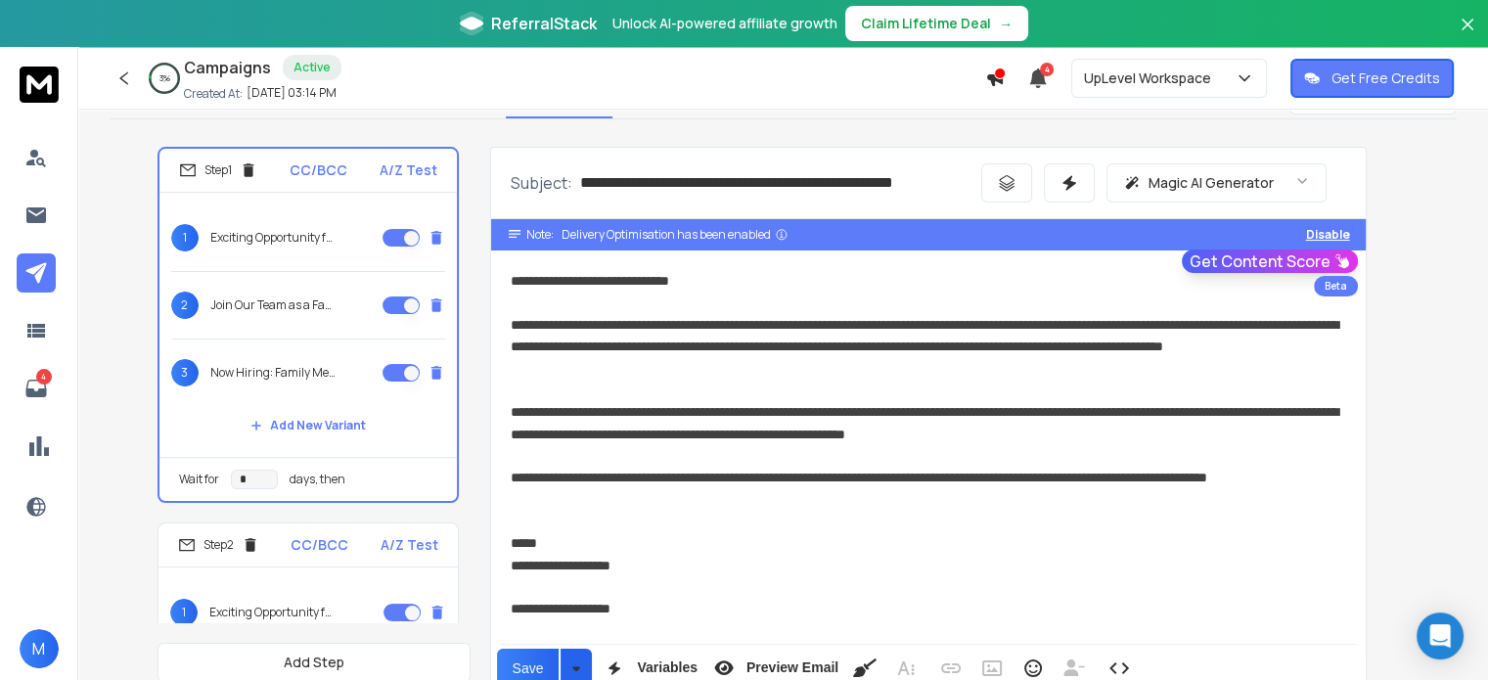
scroll to position [98, 0]
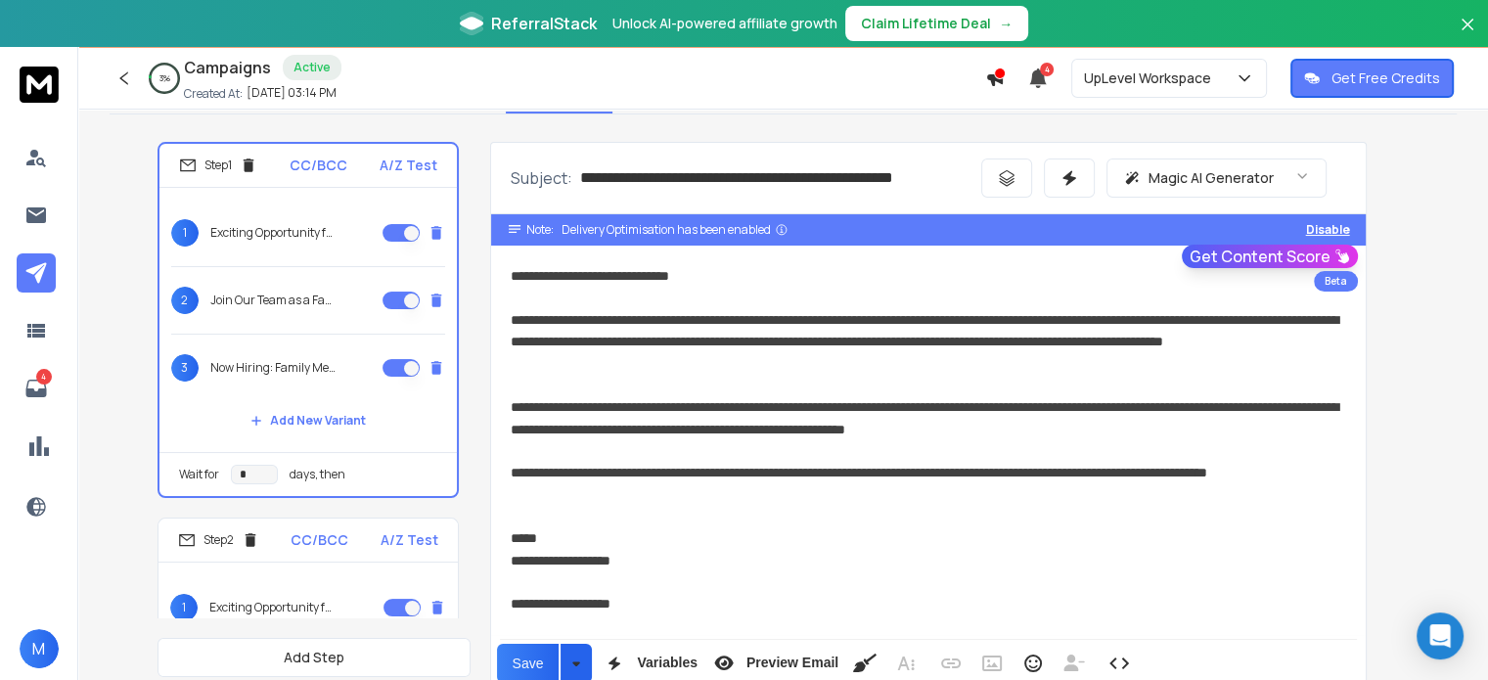
click at [253, 288] on div "2 Join Our Team as a Family Medicine Physician!" at bounding box center [253, 300] width 164 height 27
click at [244, 231] on p "Exciting Opportunity for Family Physicians in Boston!" at bounding box center [272, 233] width 125 height 16
click at [254, 311] on div "2 Join Our Team as a Family Medicine Physician!" at bounding box center [253, 300] width 164 height 27
click at [255, 365] on p "Now Hiring: Family Medicine Physician in Boston!" at bounding box center [272, 368] width 125 height 16
click at [1417, 253] on div "**********" at bounding box center [783, 416] width 1347 height 565
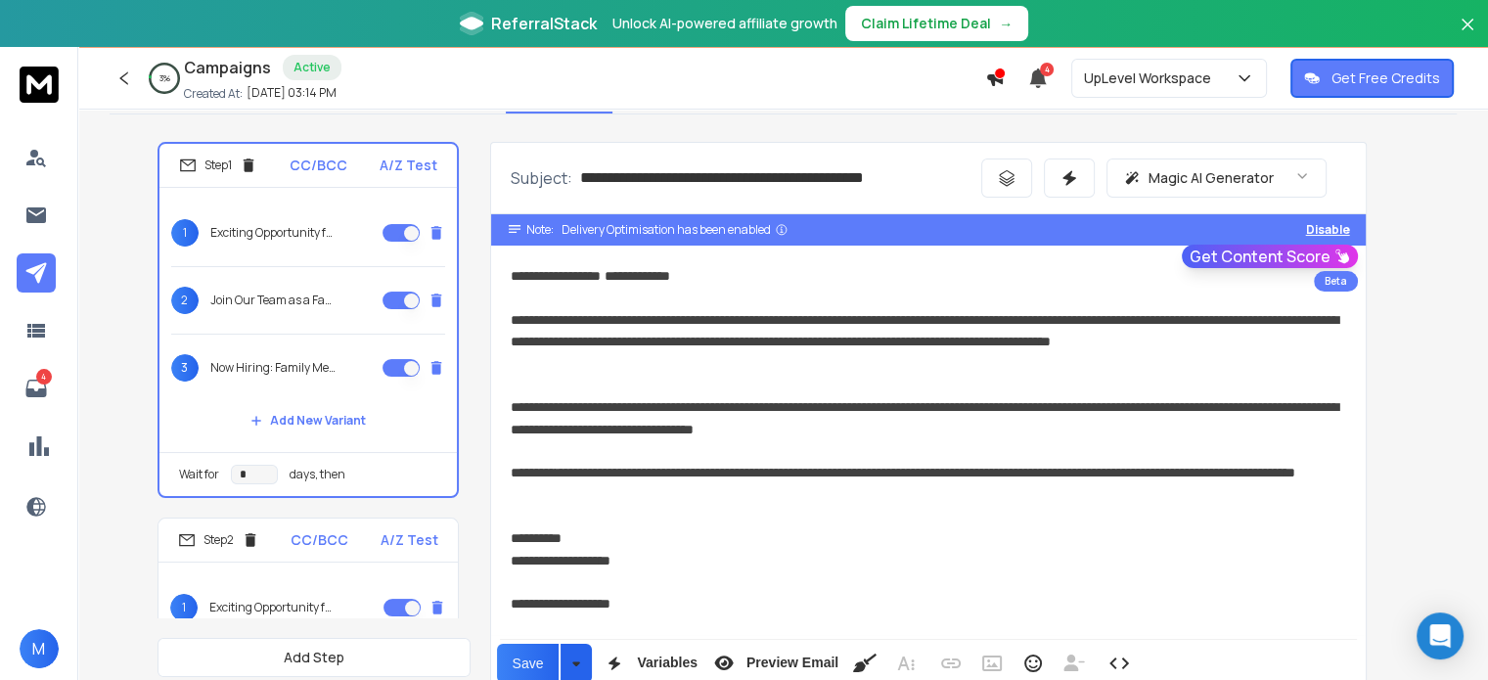
click at [265, 293] on p "Join Our Team as a Family Medicine Physician!" at bounding box center [272, 300] width 125 height 16
click at [239, 378] on div "3 Now Hiring: Family Medicine Physician in Boston!" at bounding box center [253, 367] width 164 height 27
click at [261, 307] on div "2 Join Our Team as a Family Medicine Physician!" at bounding box center [253, 300] width 164 height 27
type input "**********"
click at [41, 272] on icon at bounding box center [35, 273] width 21 height 21
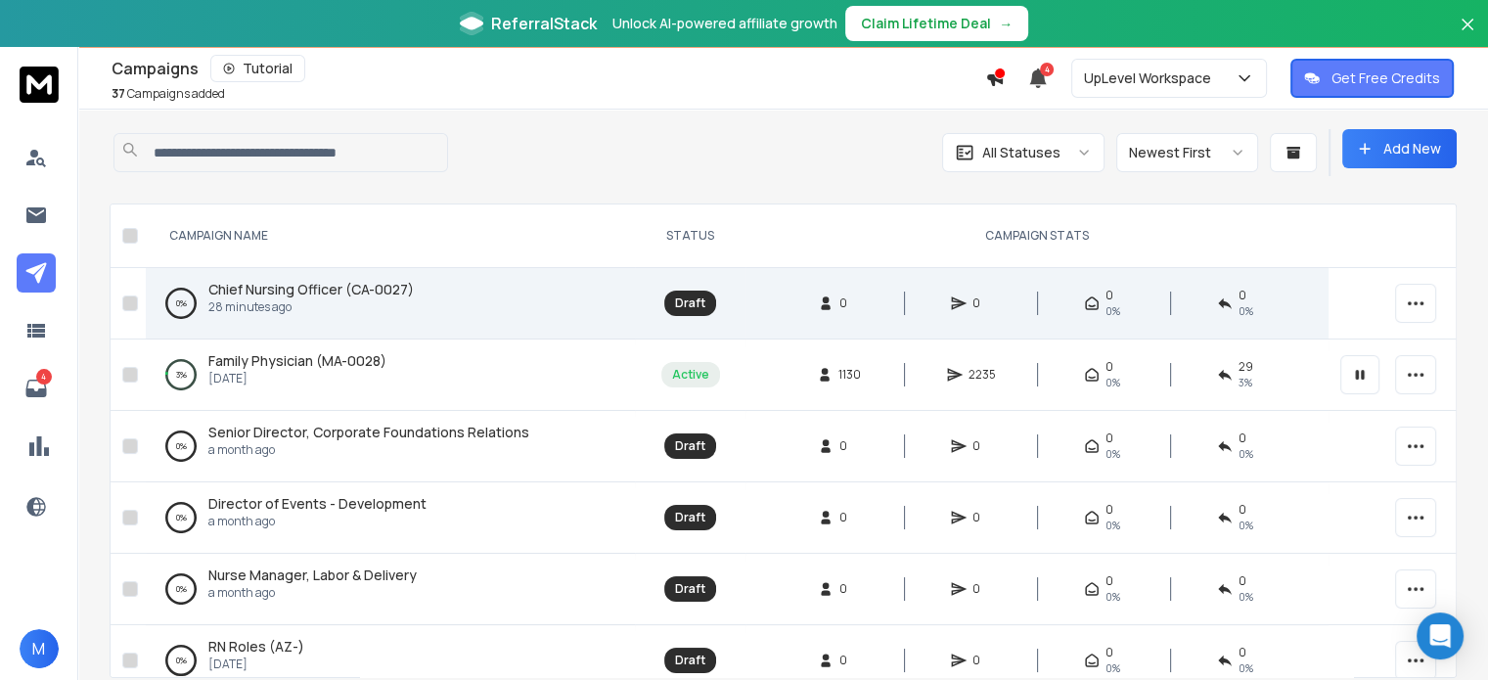
click at [260, 296] on span "Chief Nursing Officer (CA-0027)" at bounding box center [310, 289] width 205 height 19
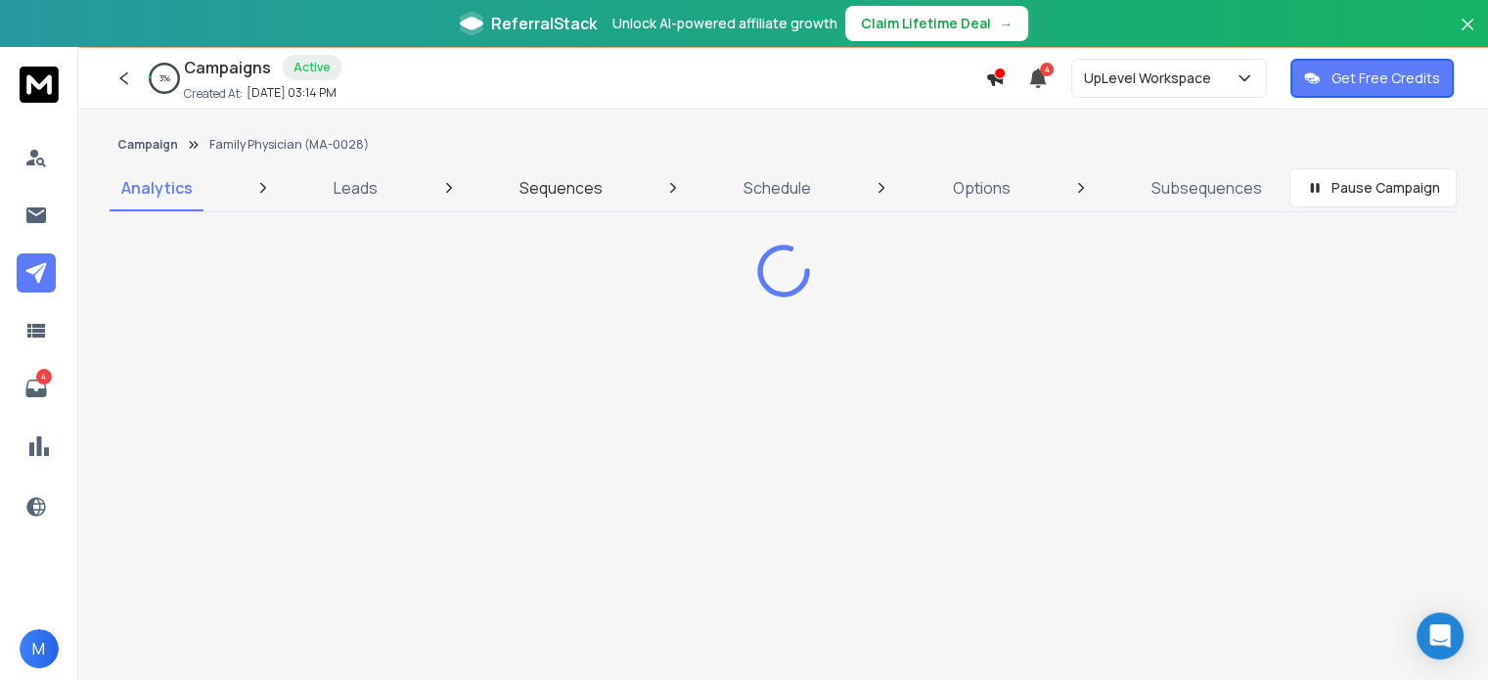
click at [562, 187] on p "Sequences" at bounding box center [560, 187] width 83 height 23
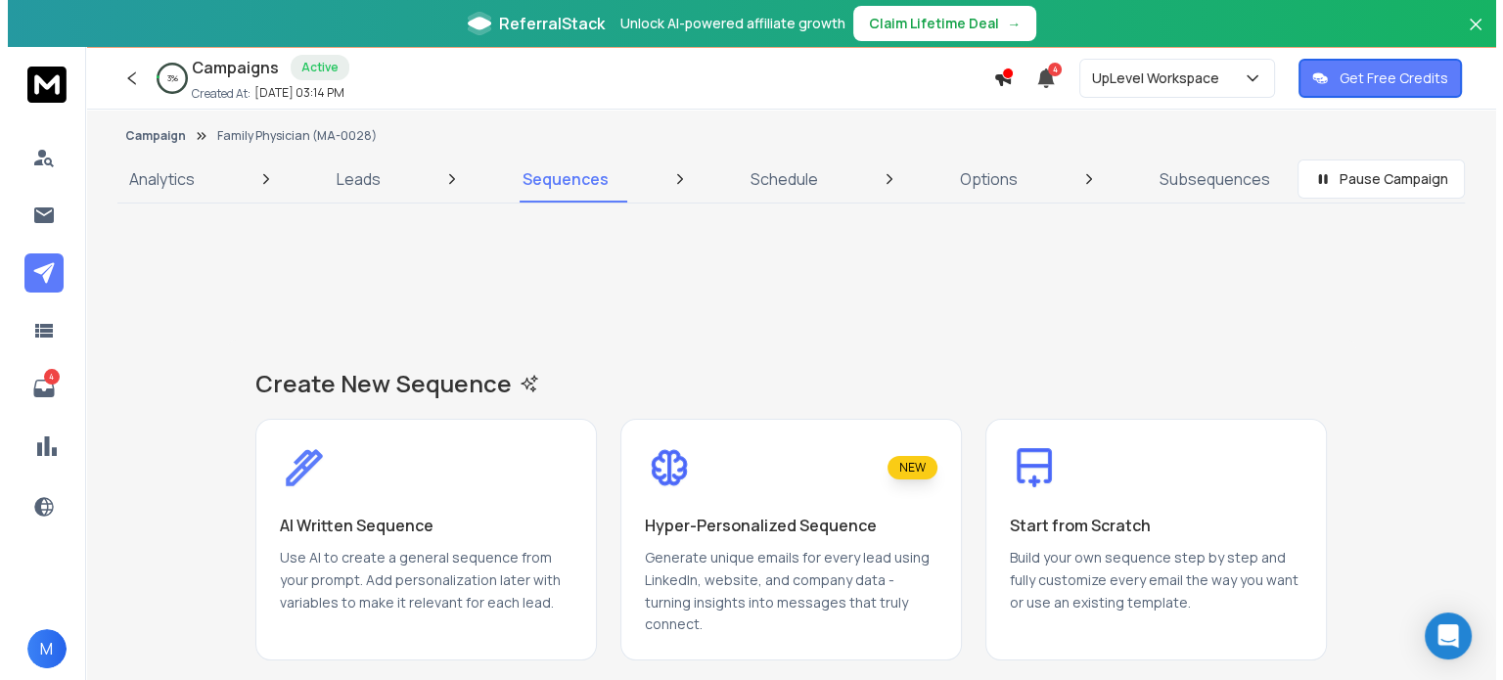
scroll to position [21, 0]
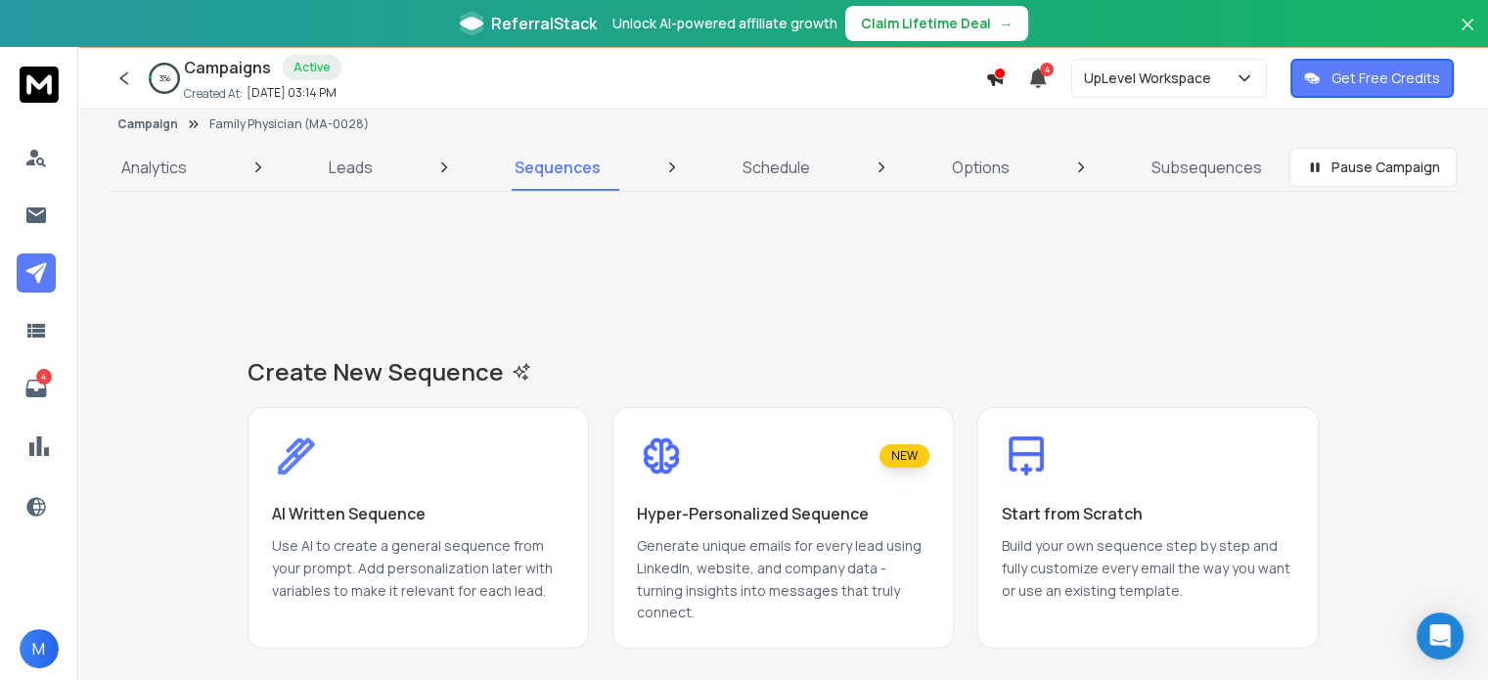
click at [362, 527] on div "AI Written Sequence Use AI to create a general sequence from your prompt. Add p…" at bounding box center [417, 528] width 339 height 240
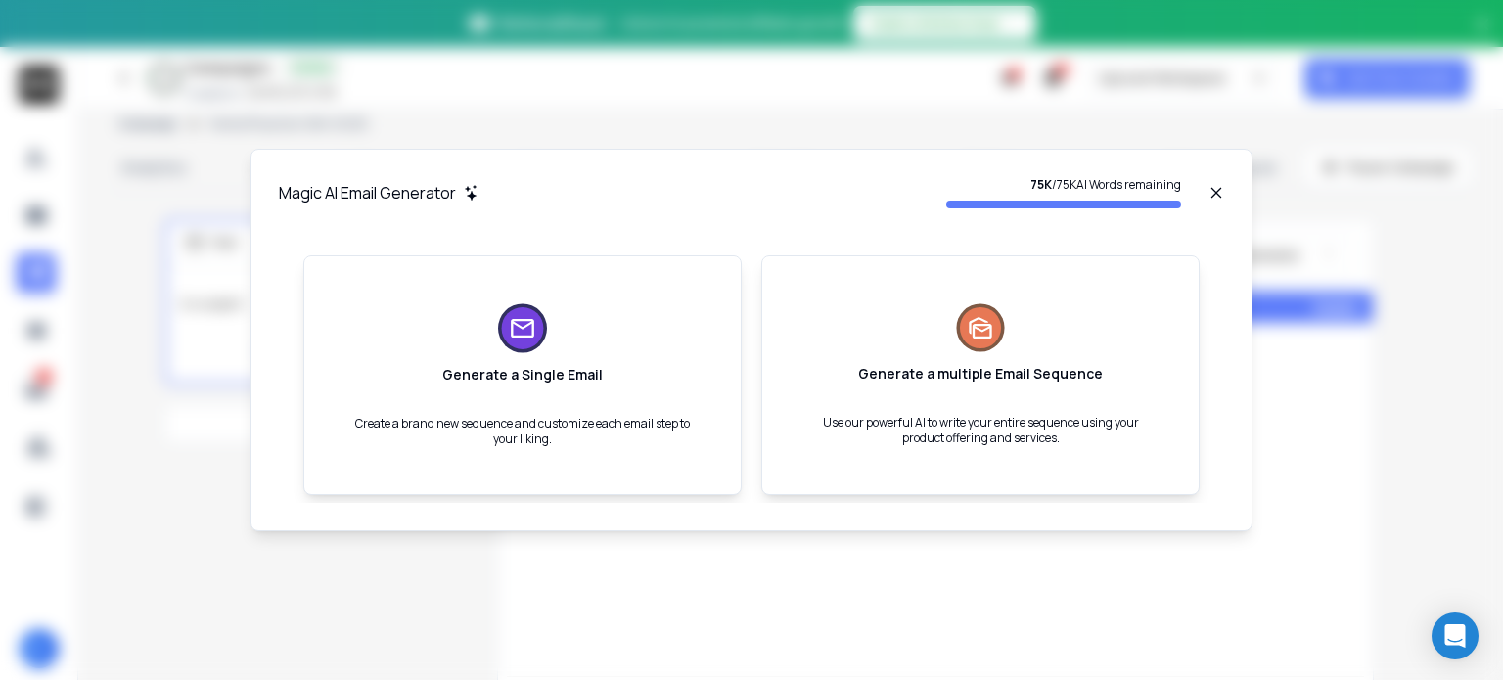
click at [930, 432] on p "Use our powerful AI to write your entire sequence using your product offering a…" at bounding box center [980, 430] width 342 height 31
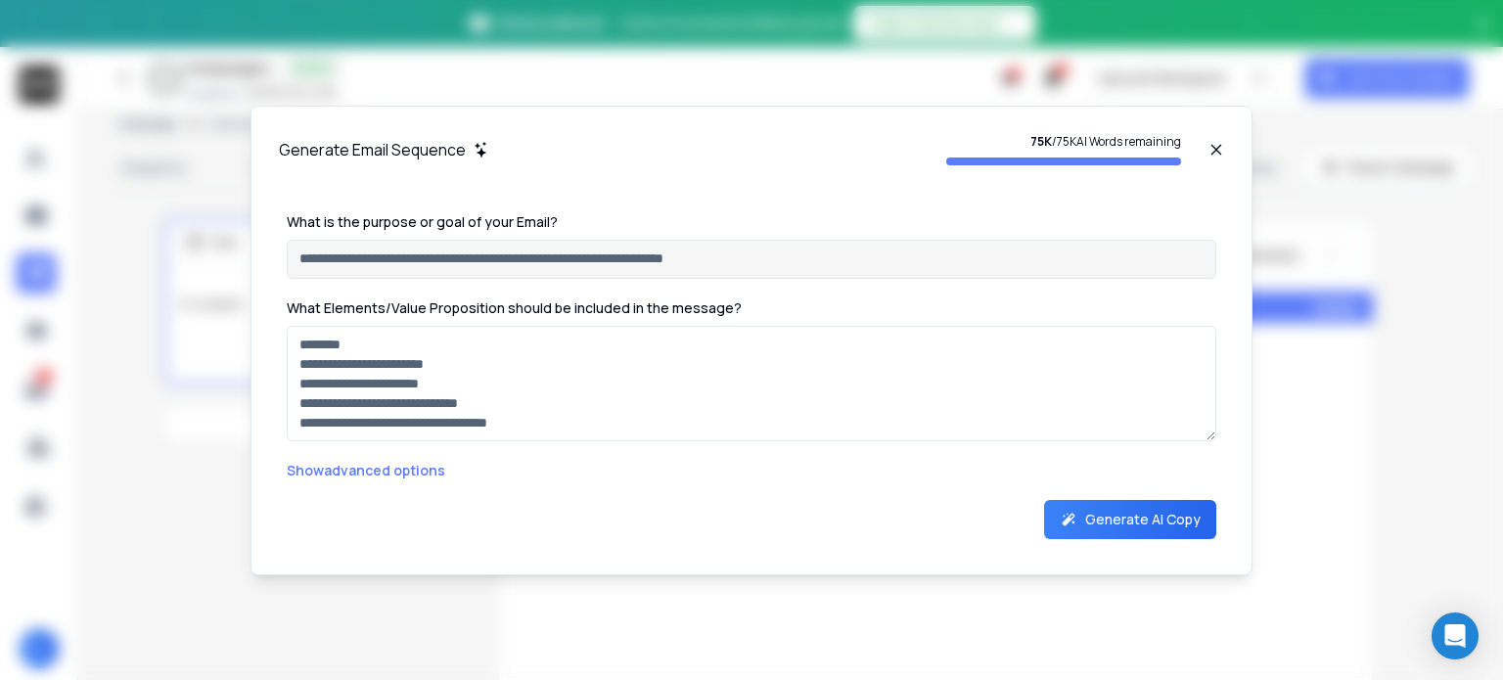
click at [385, 246] on input at bounding box center [751, 259] width 929 height 39
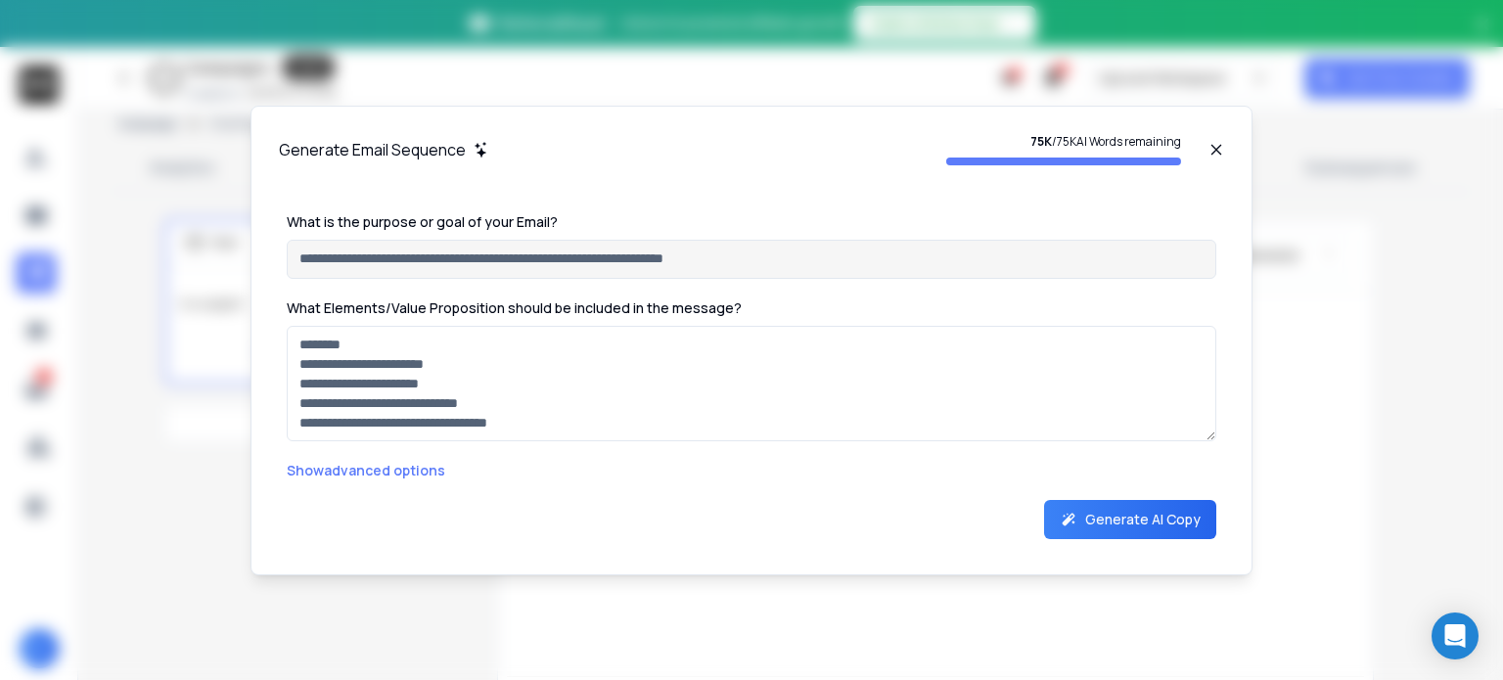
paste input "**********"
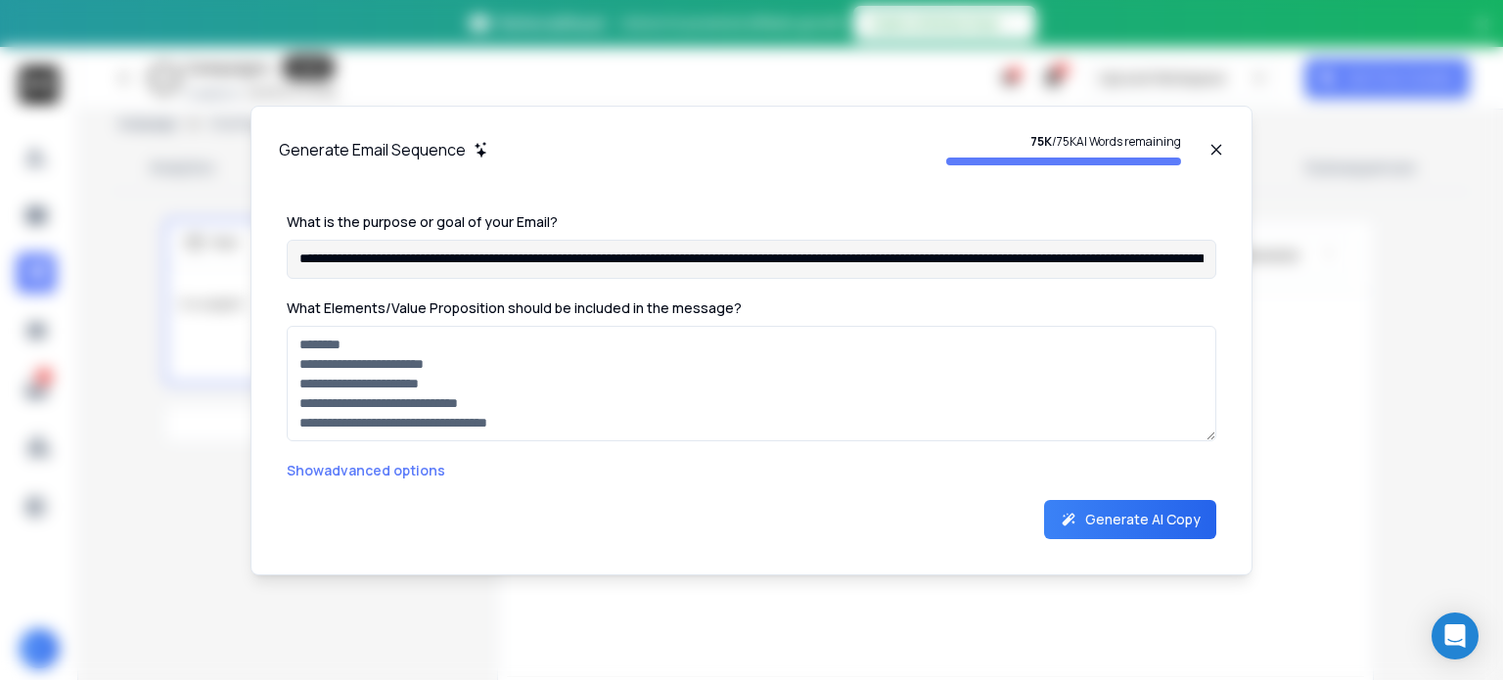
scroll to position [0, 7062]
type input "**********"
click at [360, 352] on textarea at bounding box center [751, 383] width 929 height 115
drag, startPoint x: 297, startPoint y: 257, endPoint x: 483, endPoint y: 262, distance: 185.9
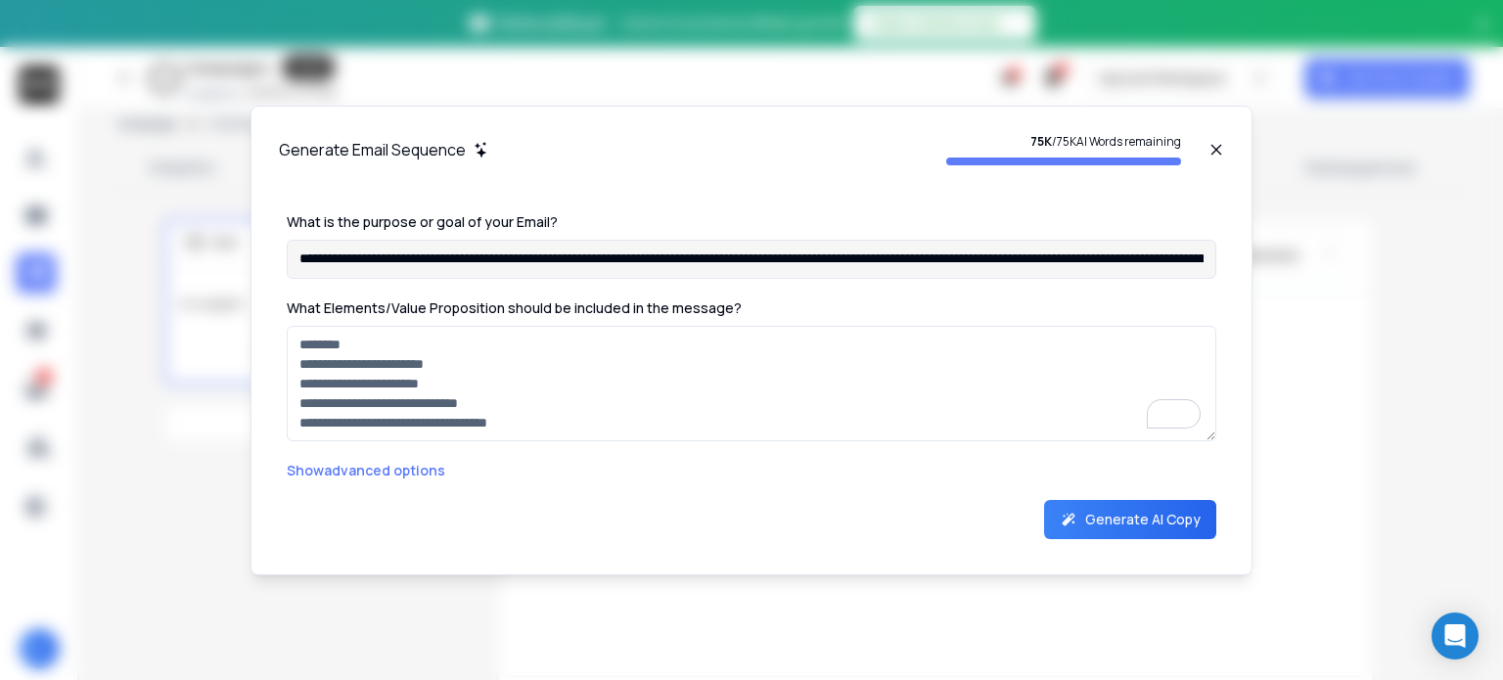
click at [483, 262] on input at bounding box center [751, 259] width 929 height 39
click at [678, 264] on input at bounding box center [751, 259] width 929 height 39
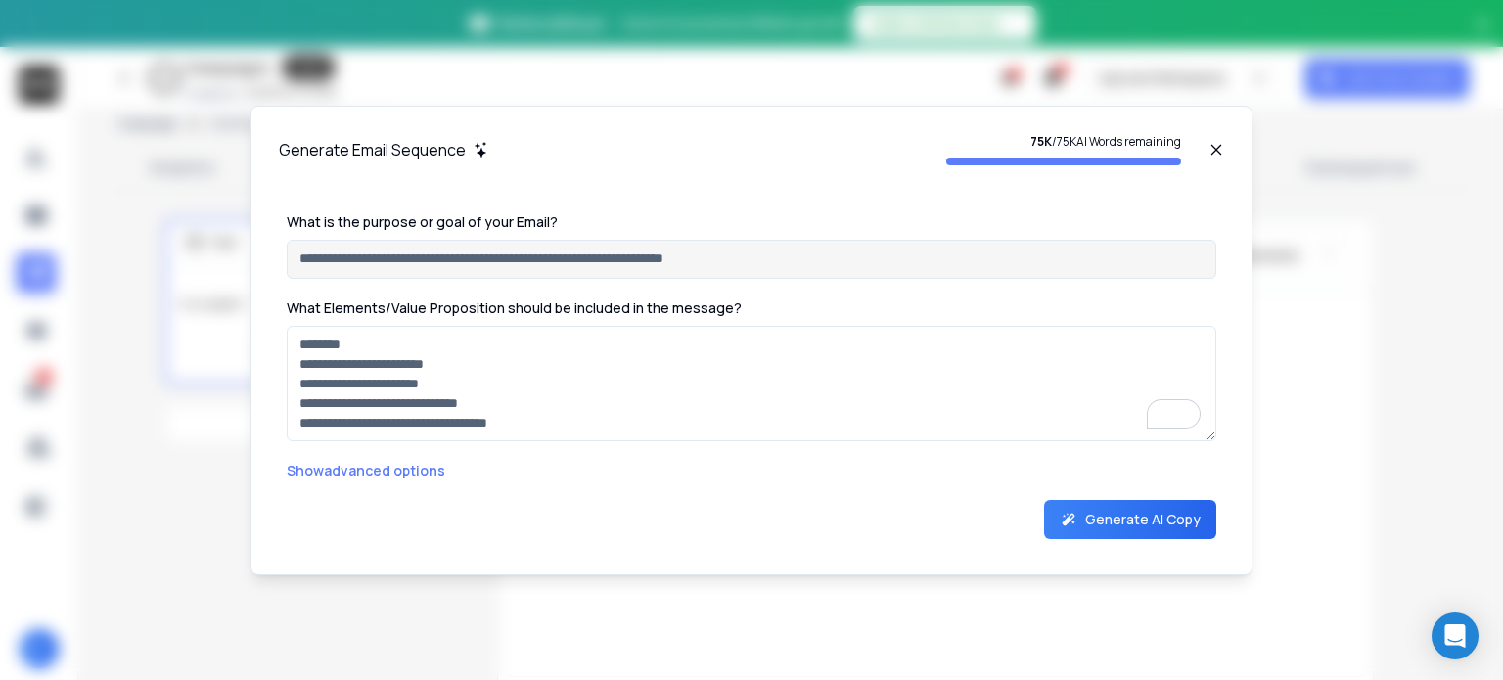
paste input "**********"
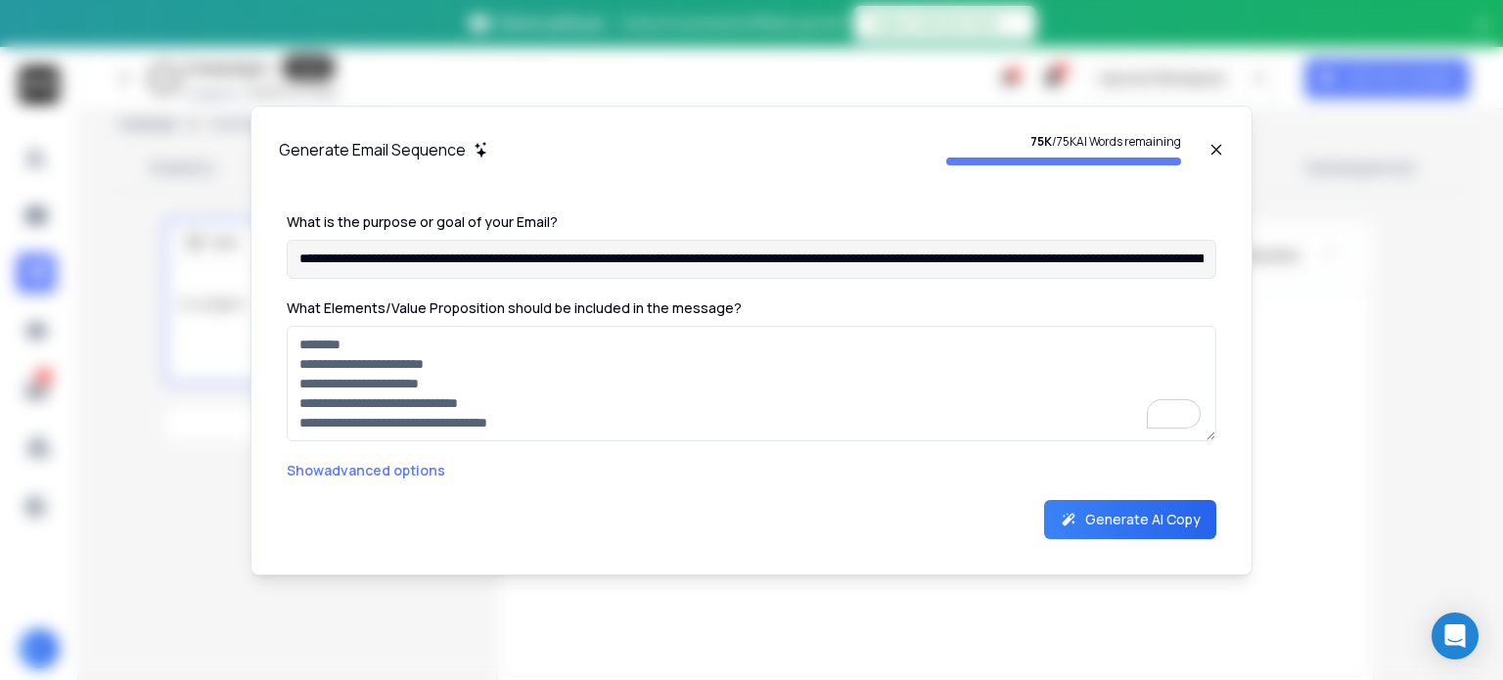
scroll to position [0, 8490]
type input "**********"
click at [404, 363] on textarea "To enrich screen reader interactions, please activate Accessibility in Grammarl…" at bounding box center [751, 383] width 929 height 115
paste textarea "**********"
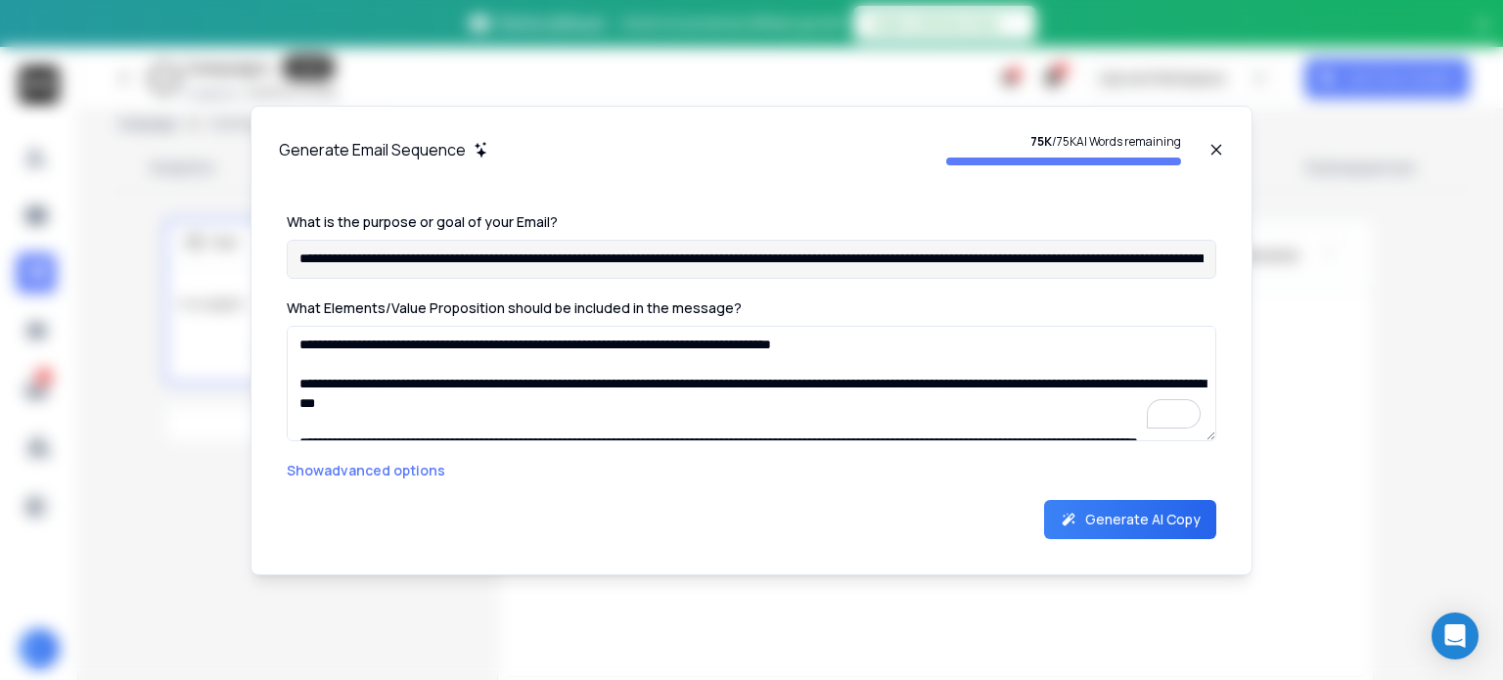
scroll to position [461, 0]
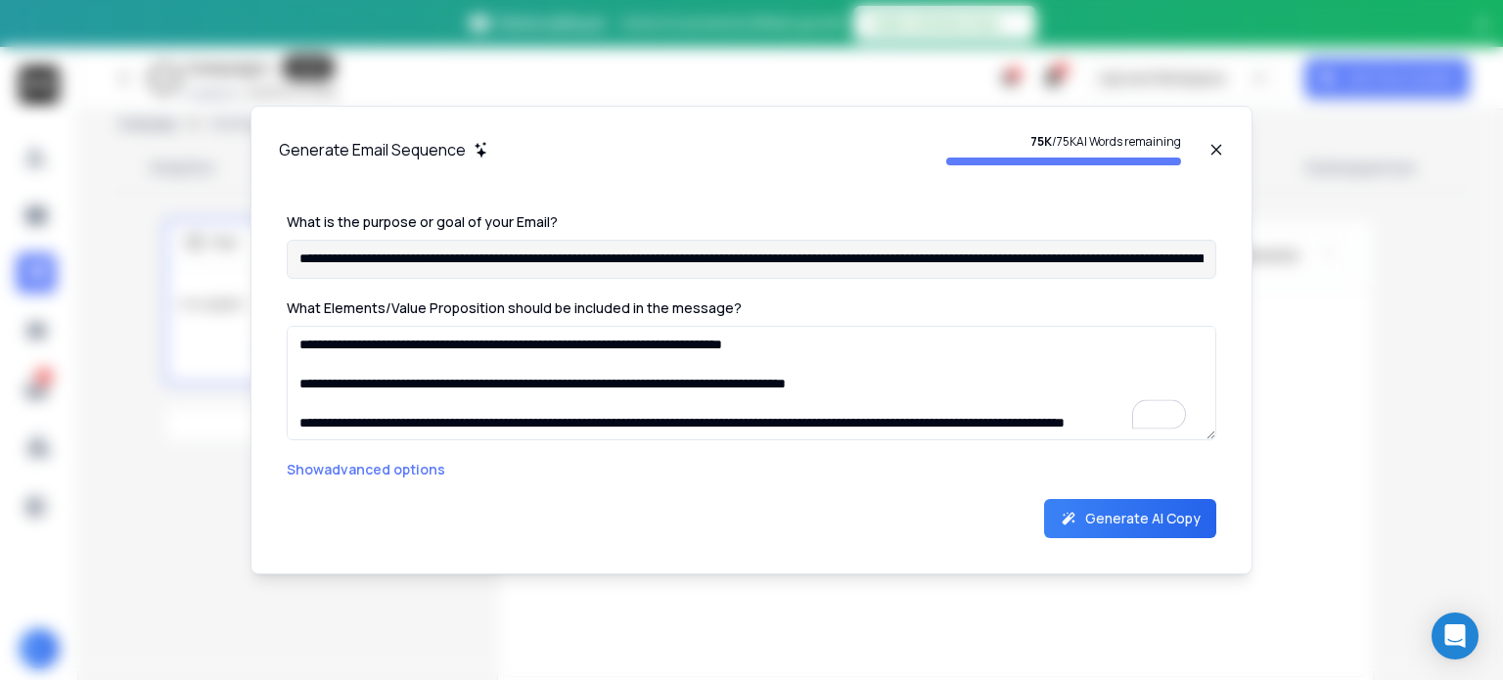
type textarea "**********"
click at [420, 480] on div "What is the purpose or goal of your Email? What Elements/Value Proposition shou…" at bounding box center [751, 375] width 929 height 327
click at [419, 469] on p "Show advanced options" at bounding box center [751, 470] width 929 height 20
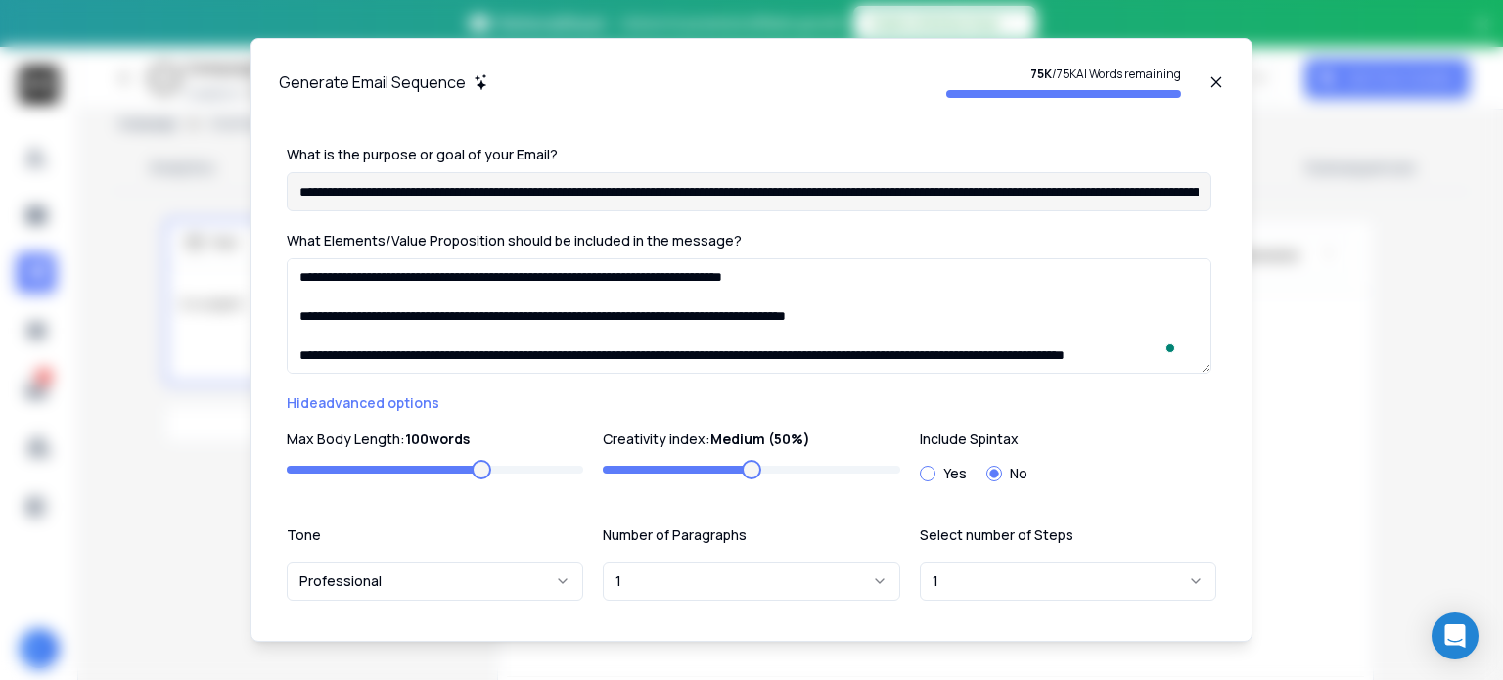
click at [770, 464] on div "Creativity index: Medium (50%) *" at bounding box center [751, 456] width 296 height 49
click at [779, 467] on span at bounding box center [751, 470] width 296 height 8
click at [794, 467] on span at bounding box center [751, 470] width 296 height 8
click at [823, 467] on span at bounding box center [751, 470] width 296 height 8
click at [925, 475] on button "Yes" at bounding box center [928, 474] width 16 height 16
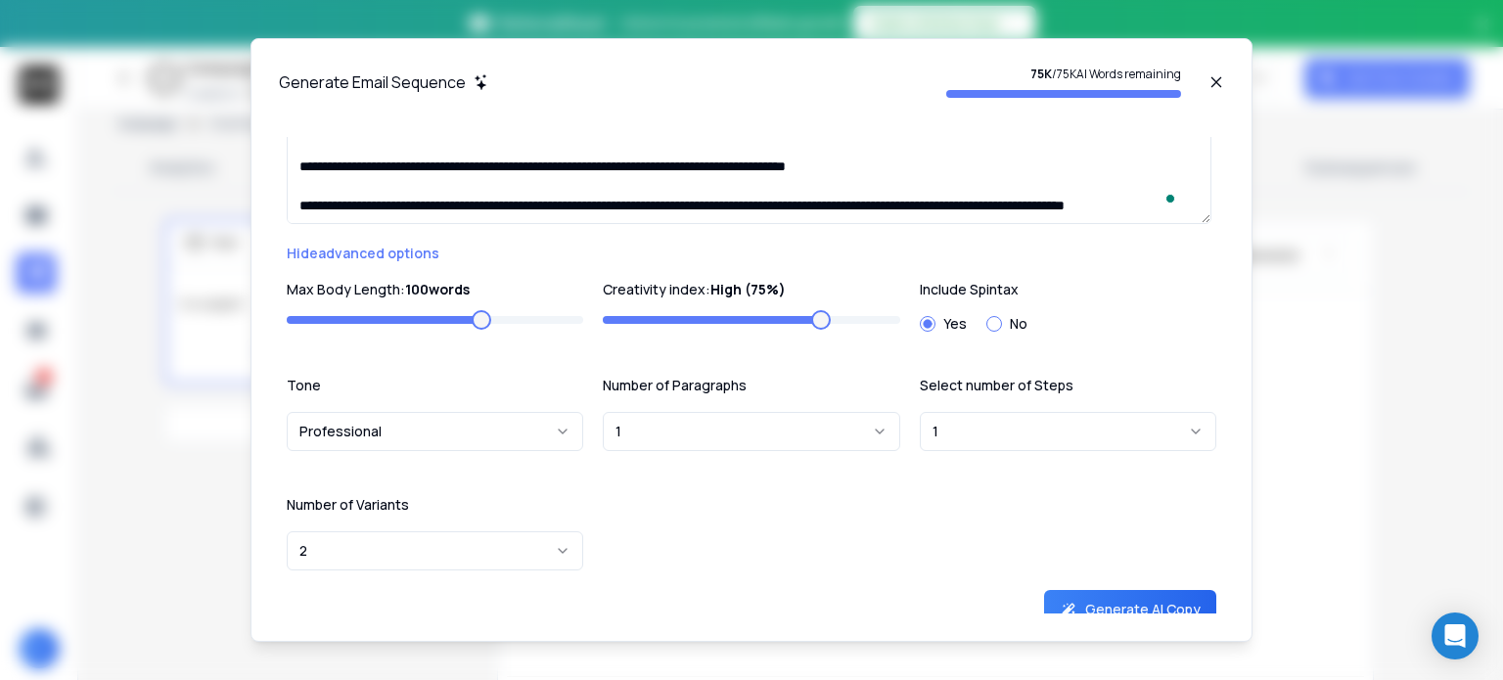
scroll to position [0, 0]
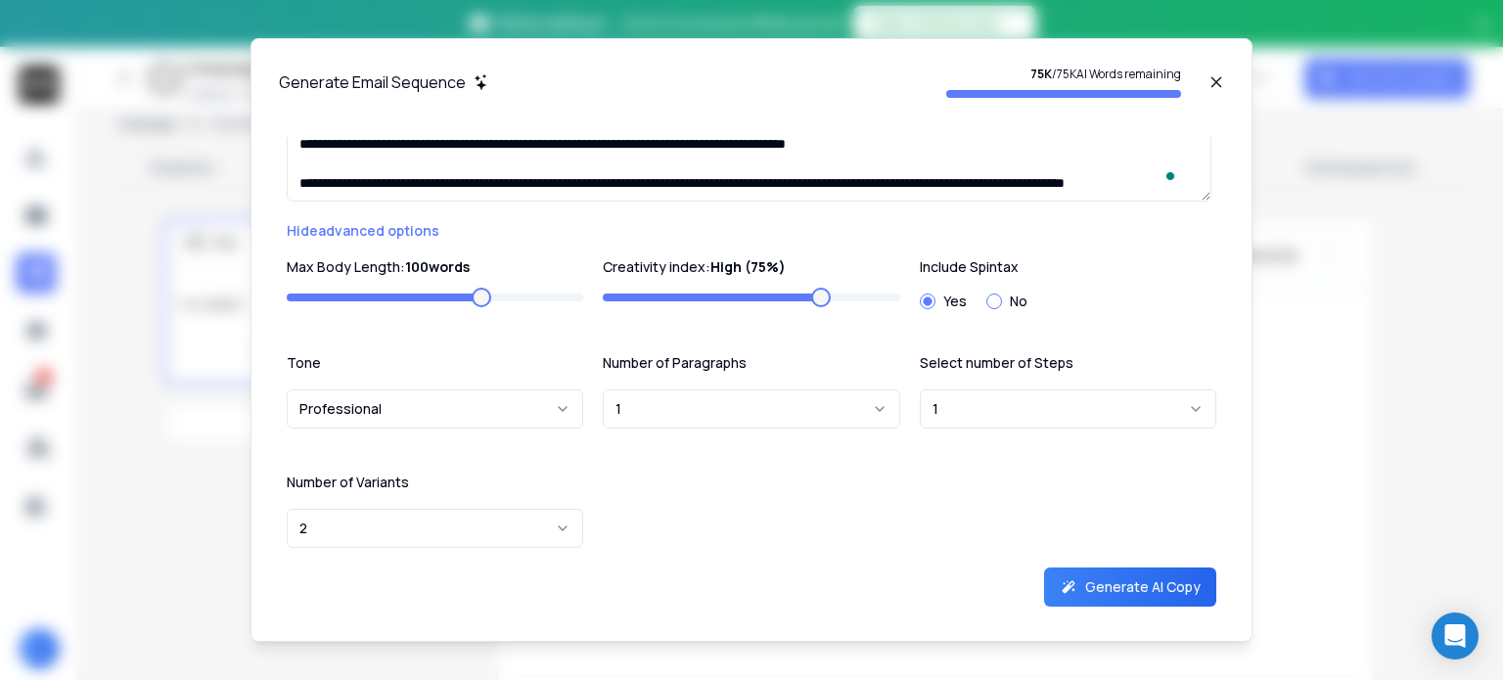
click at [952, 411] on button "1" at bounding box center [1068, 408] width 296 height 39
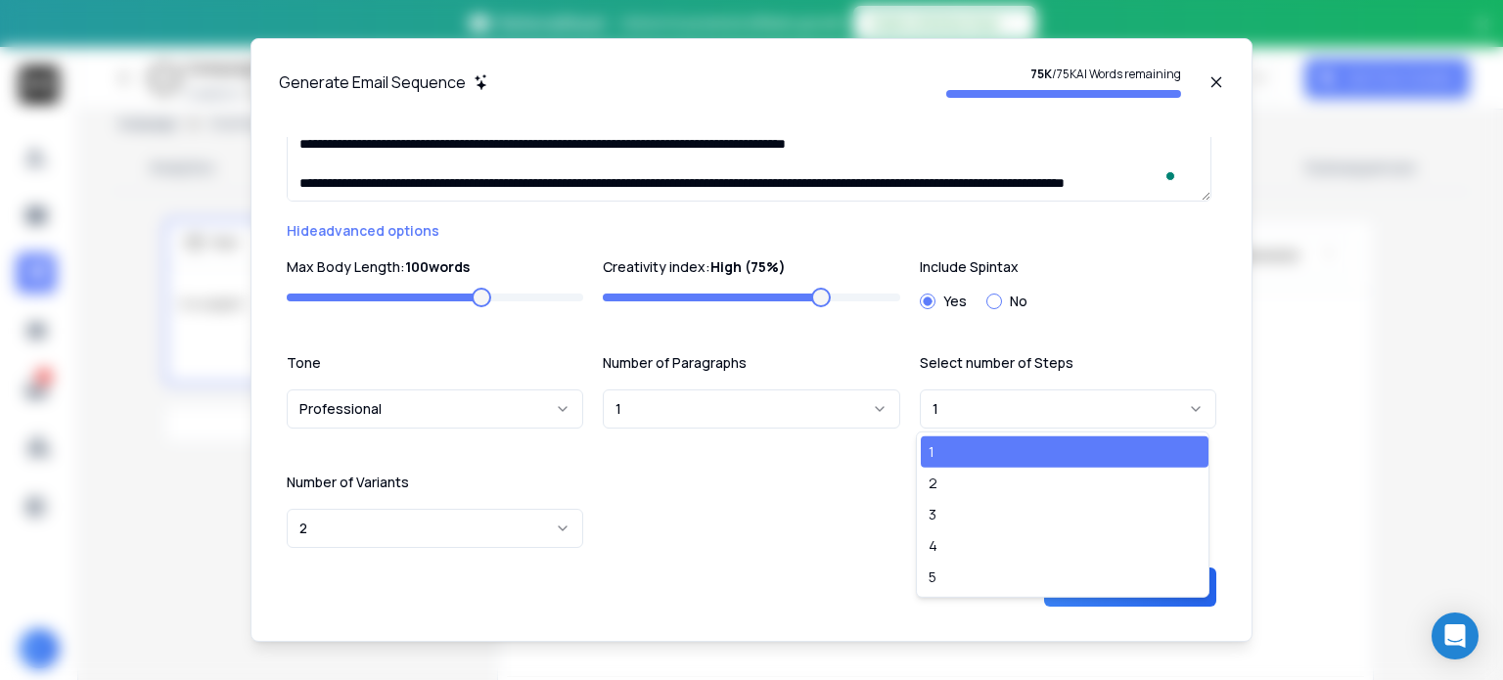
select select "*"
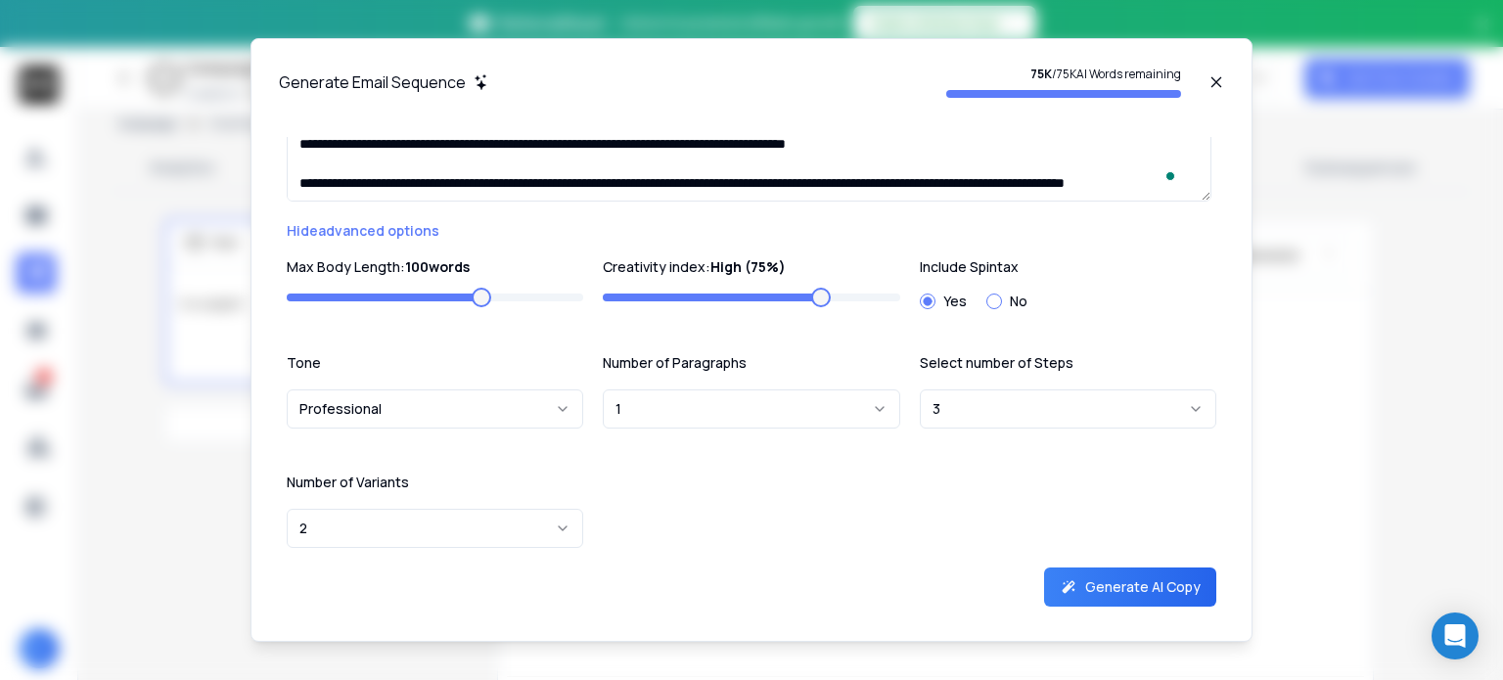
click at [774, 425] on body "**********" at bounding box center [751, 319] width 1503 height 680
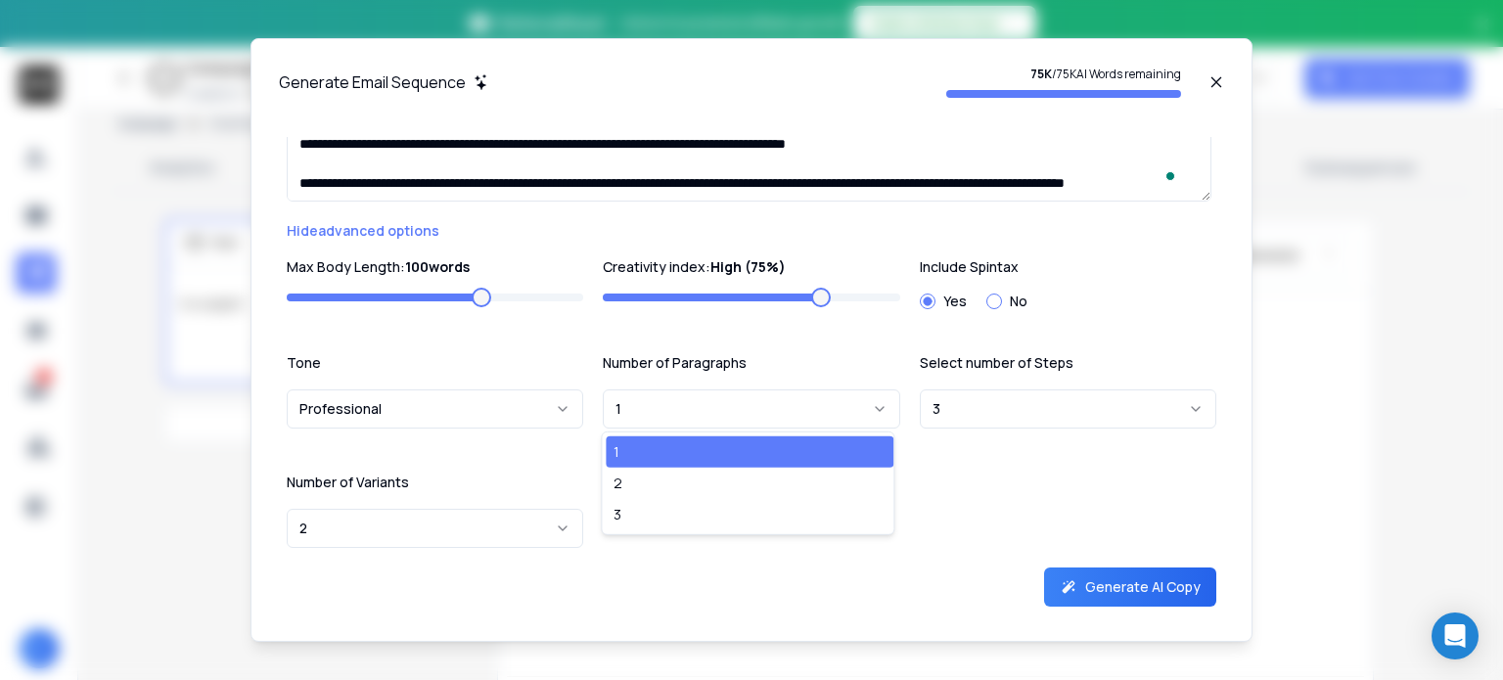
select select "*"
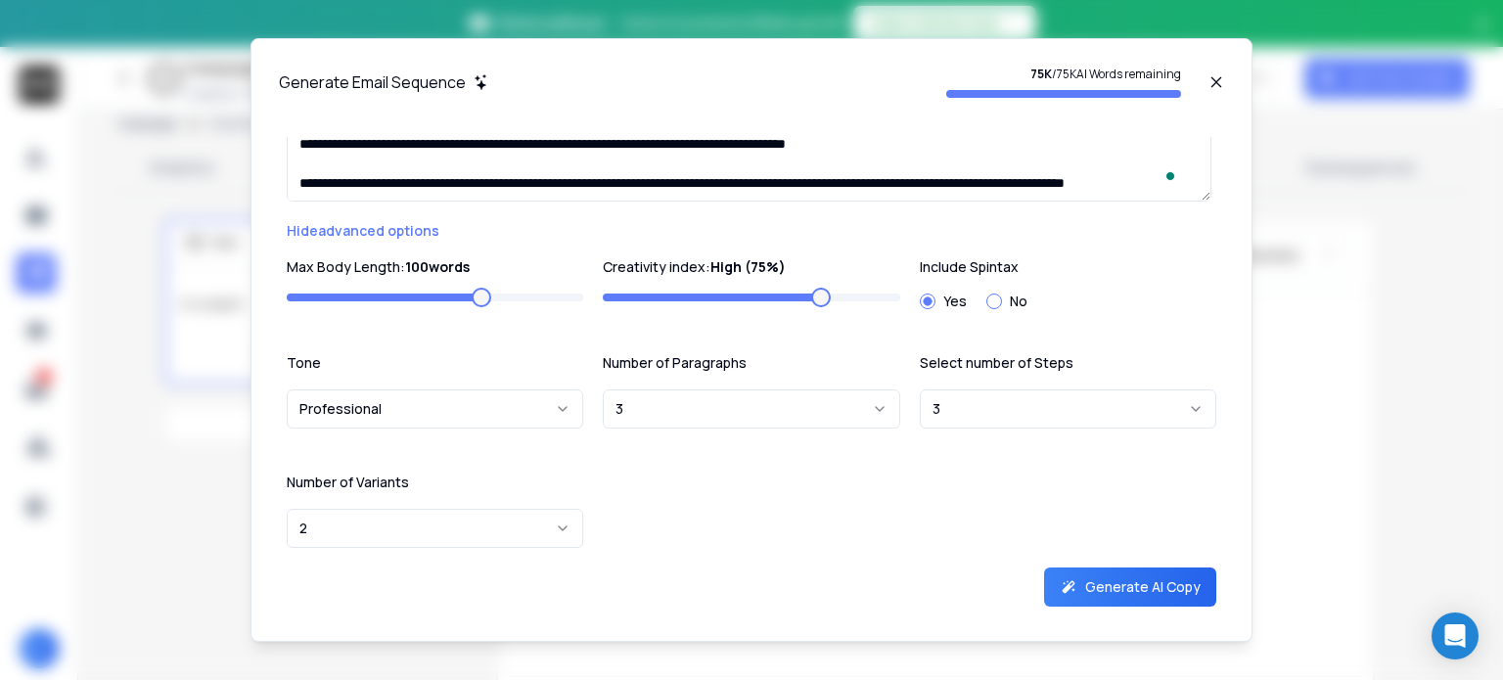
click at [436, 405] on button "Professional" at bounding box center [435, 408] width 296 height 39
click at [393, 528] on button "2" at bounding box center [435, 528] width 296 height 39
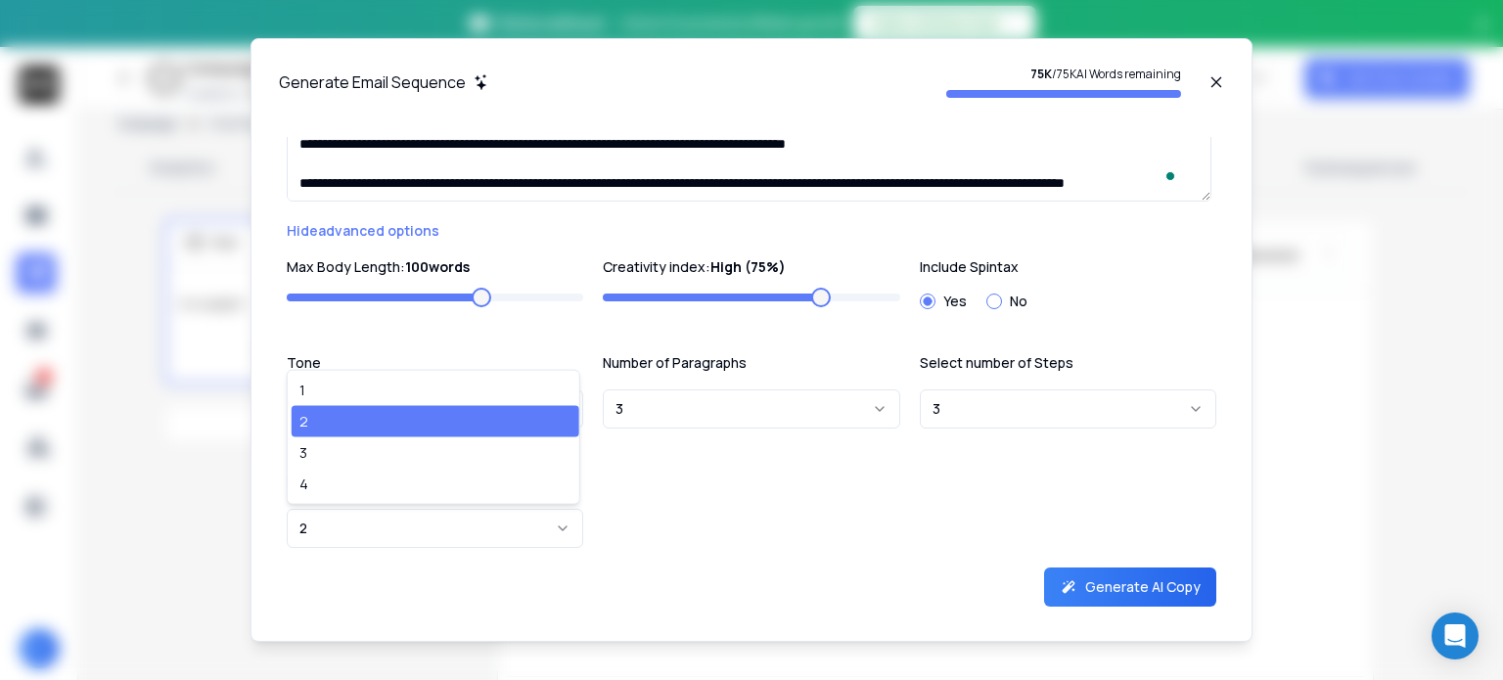
select select "*"
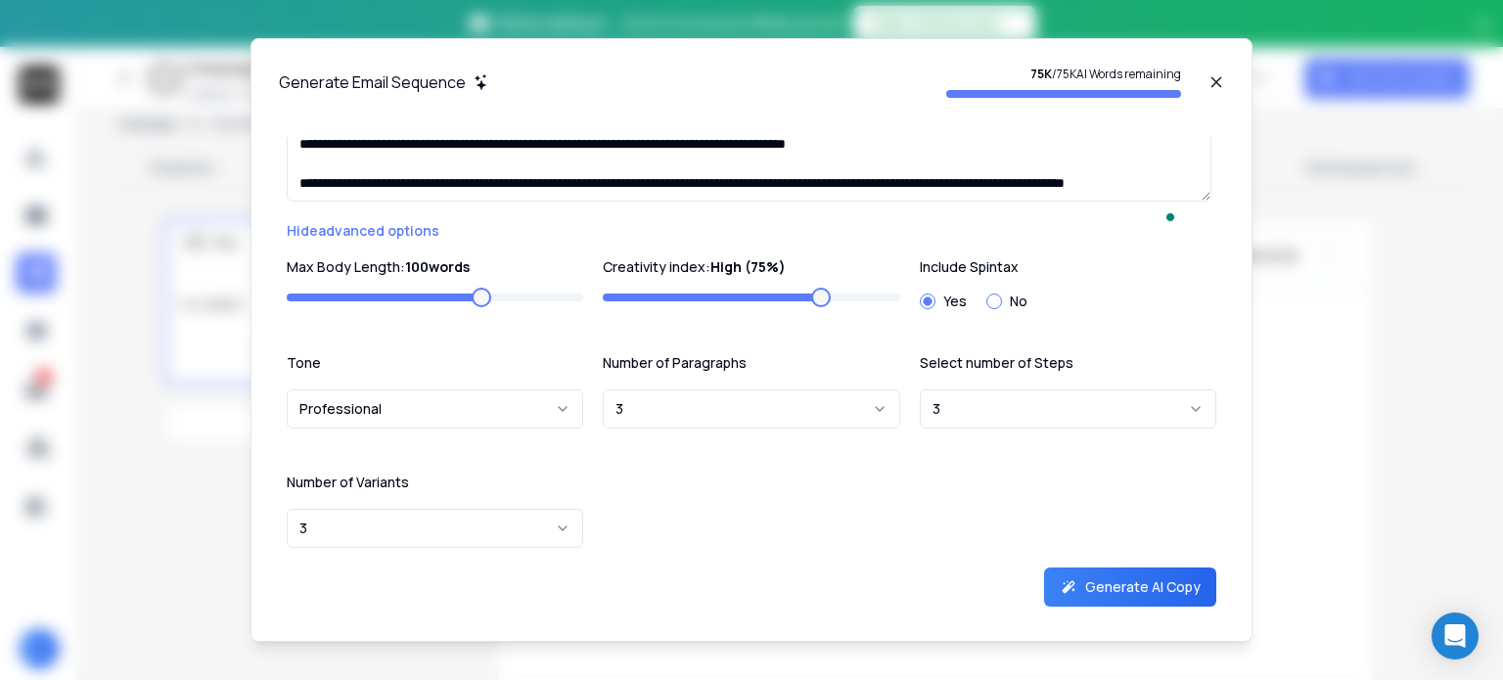
scroll to position [172, 0]
click at [427, 404] on button "Professional" at bounding box center [435, 408] width 296 height 39
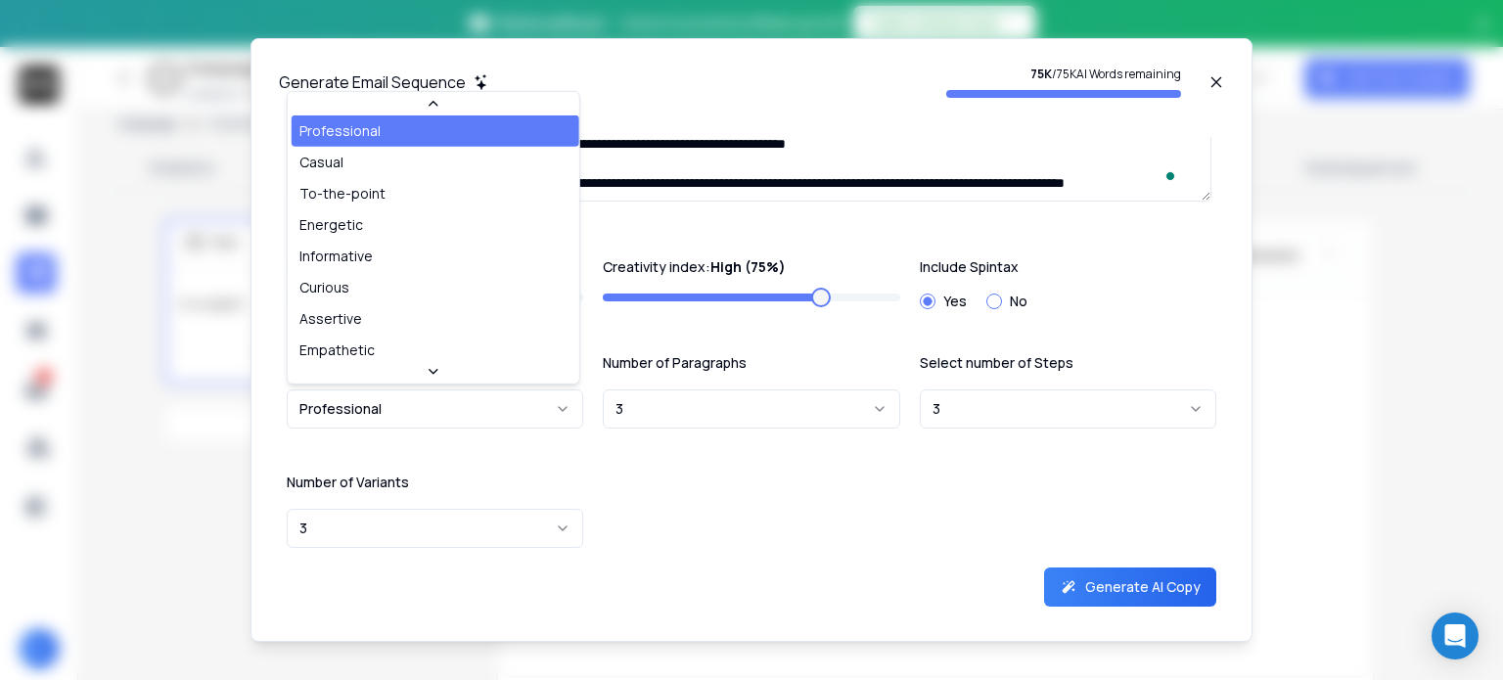
scroll to position [0, 0]
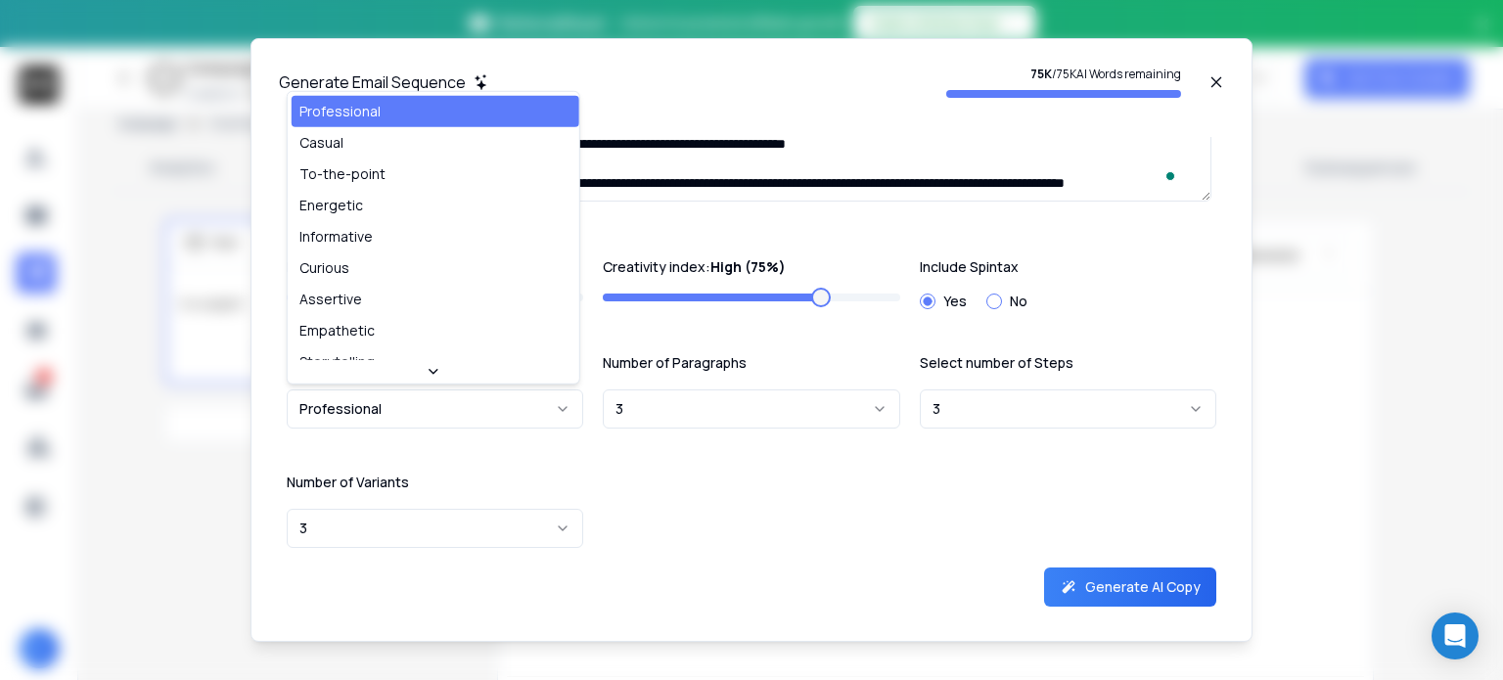
select select "*********"
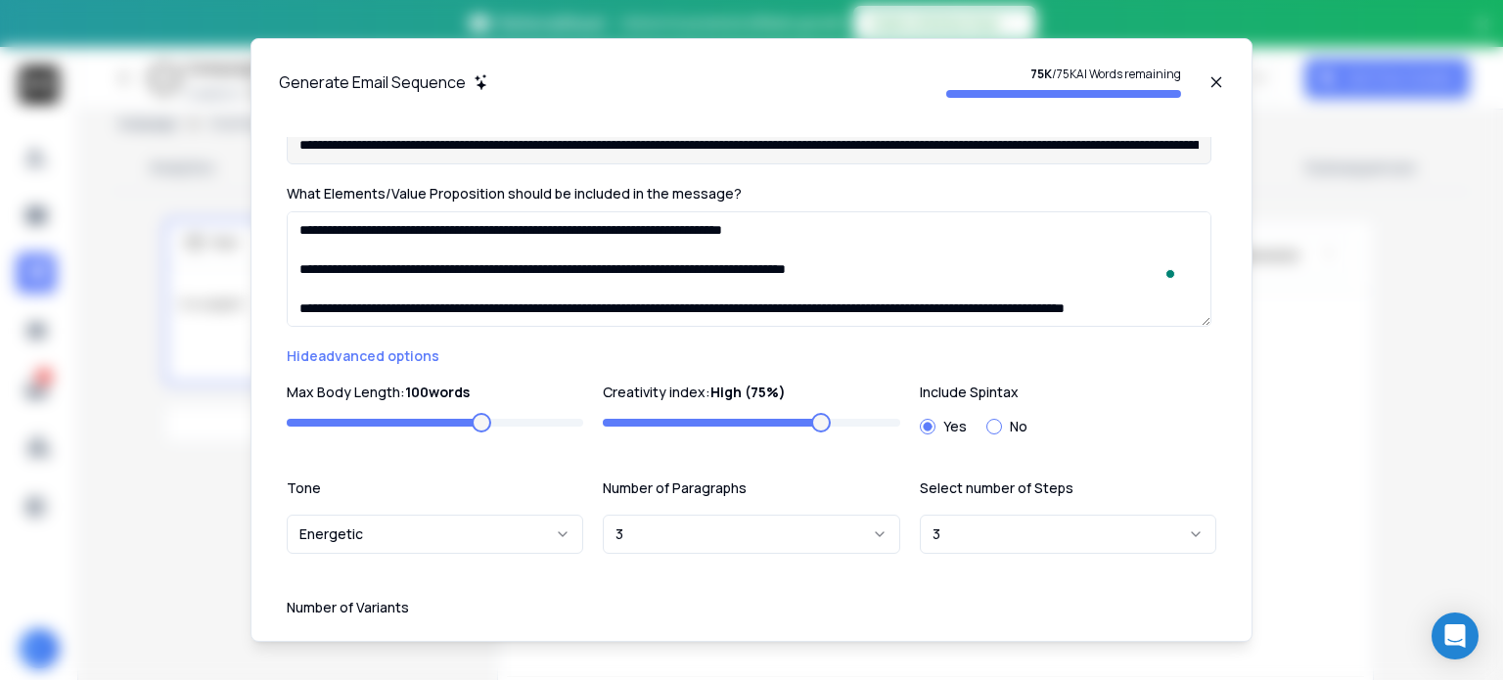
scroll to position [4, 0]
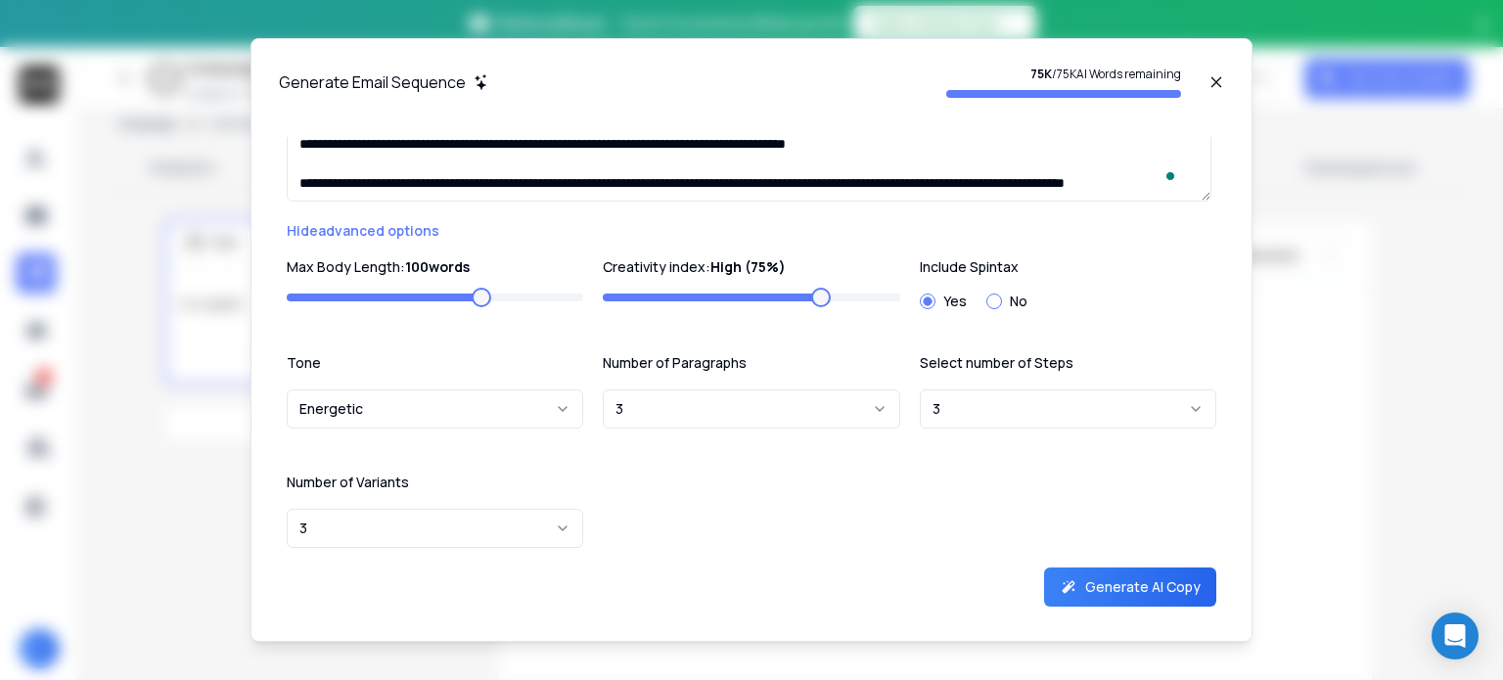
click at [1088, 596] on button "Generate AI Copy" at bounding box center [1130, 586] width 172 height 39
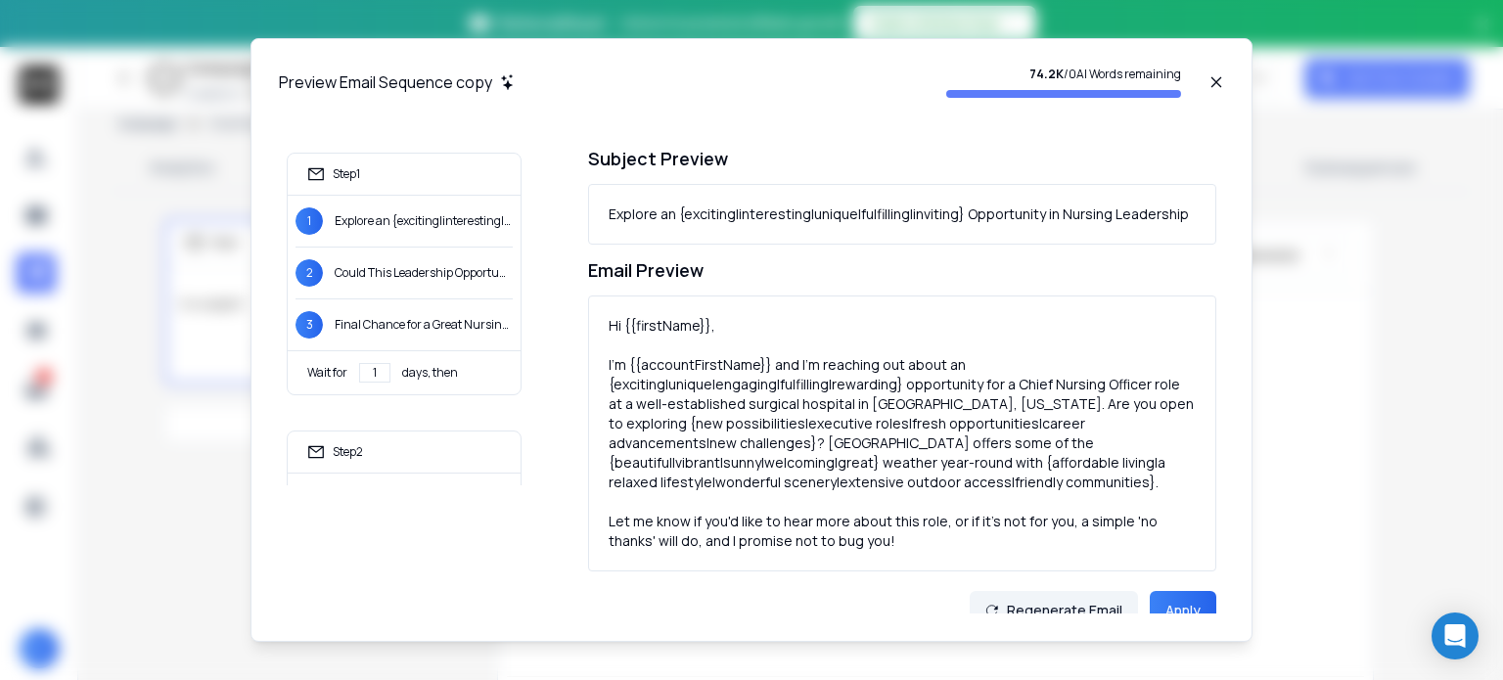
click at [386, 250] on div "2 Could This Leadership Opportunity Be Right for You?" at bounding box center [403, 273] width 217 height 52
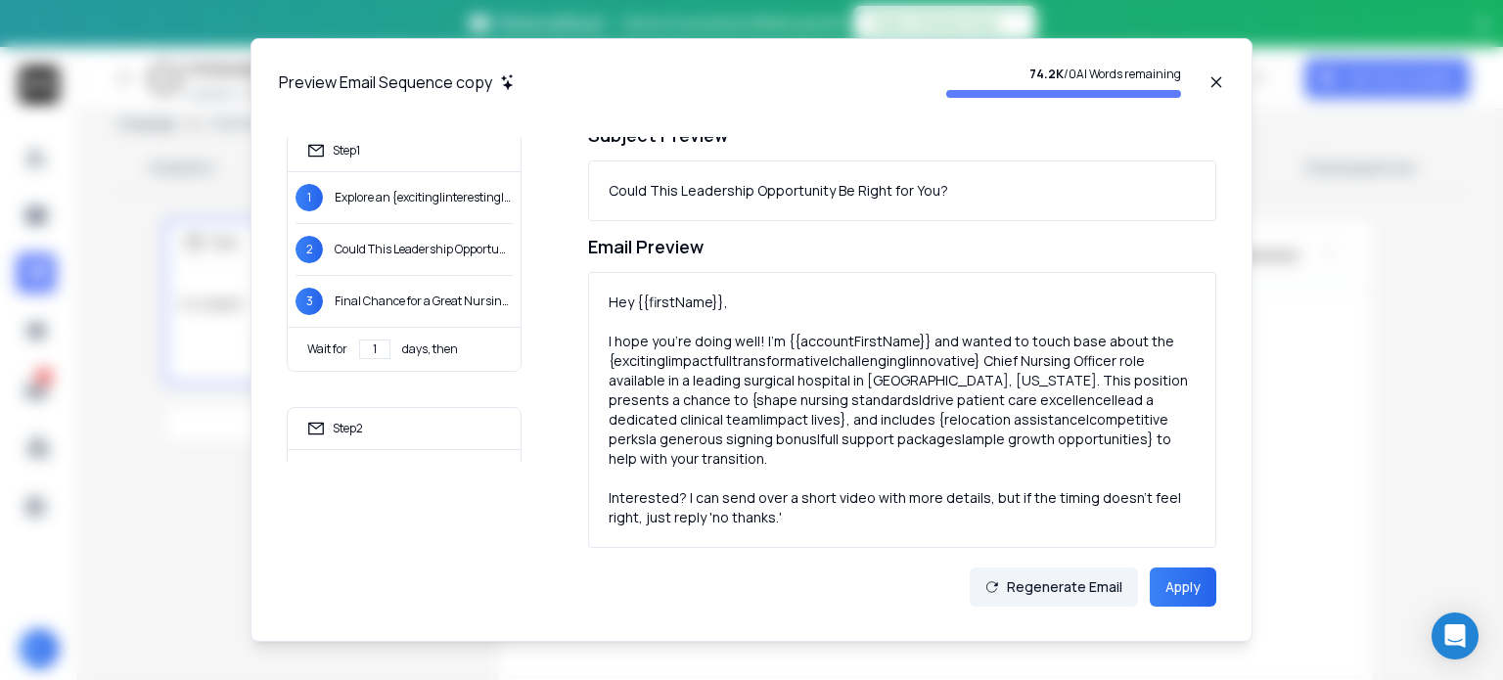
click at [441, 302] on p "Final Chance for a Great Nursing Leadership Role!" at bounding box center [424, 301] width 178 height 16
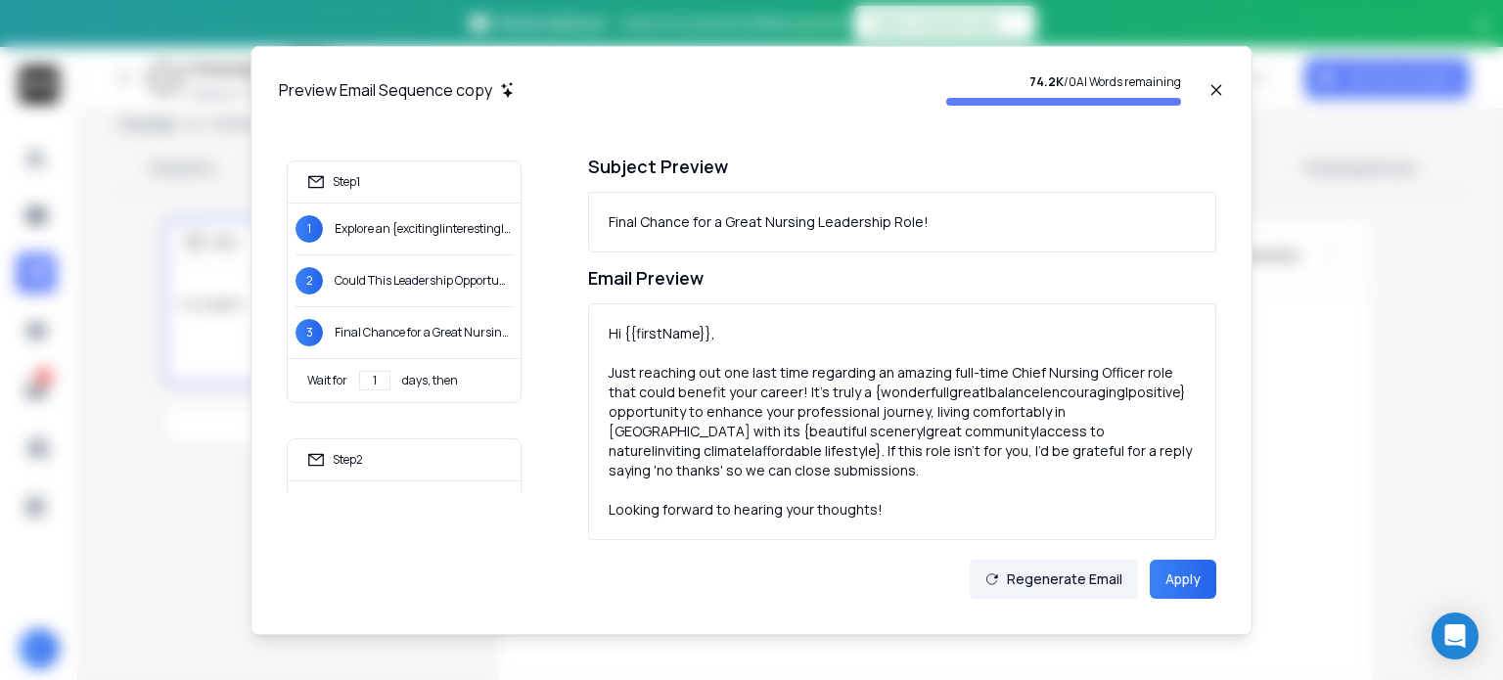
click at [396, 289] on p "Could This Leadership Opportunity Be Right for You?" at bounding box center [424, 281] width 178 height 16
